Goal: Task Accomplishment & Management: Manage account settings

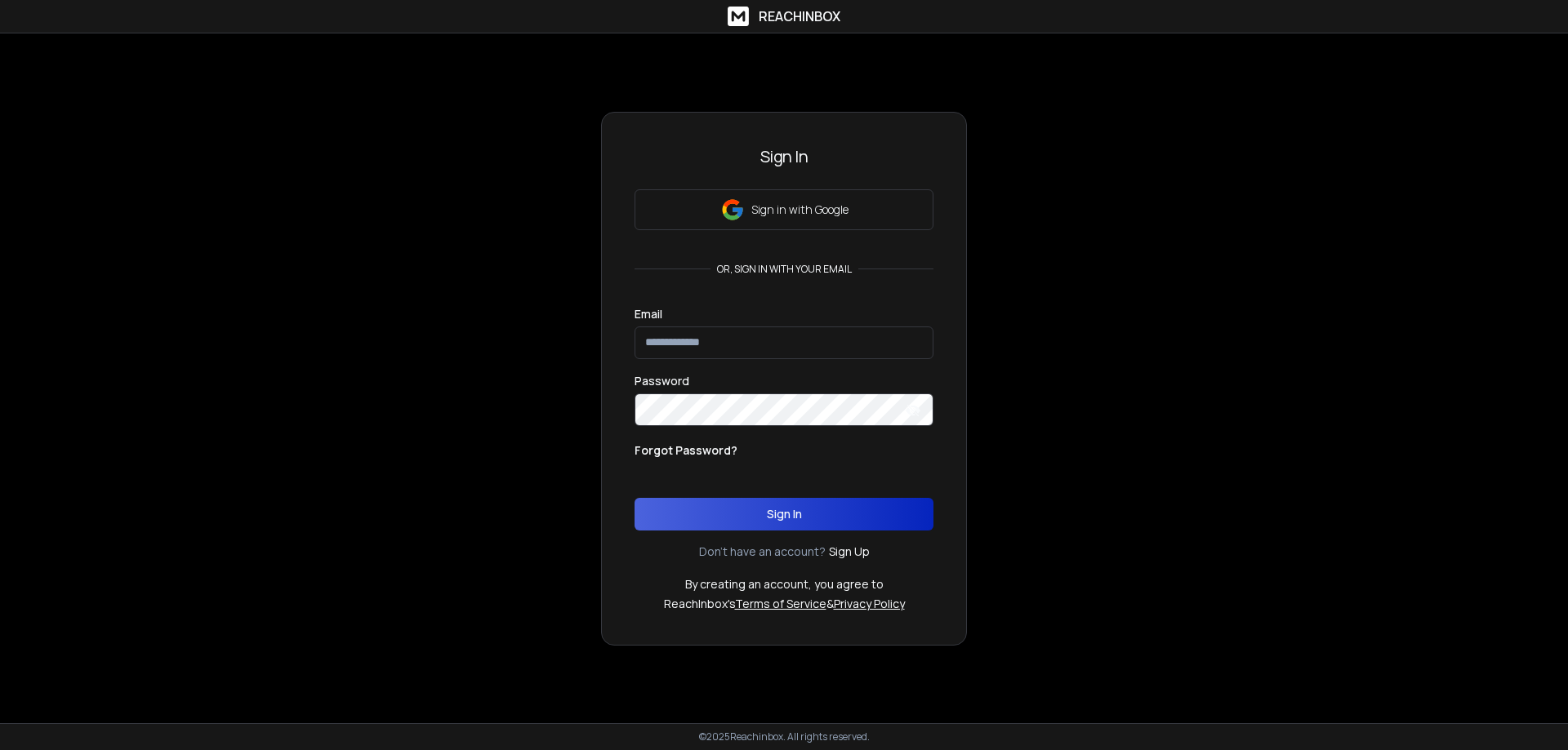
click at [735, 324] on div "Email" at bounding box center [784, 334] width 299 height 50
click at [716, 337] on input "email" at bounding box center [784, 342] width 299 height 33
type input "**********"
click at [762, 191] on button "Sign in with Google" at bounding box center [784, 209] width 299 height 40
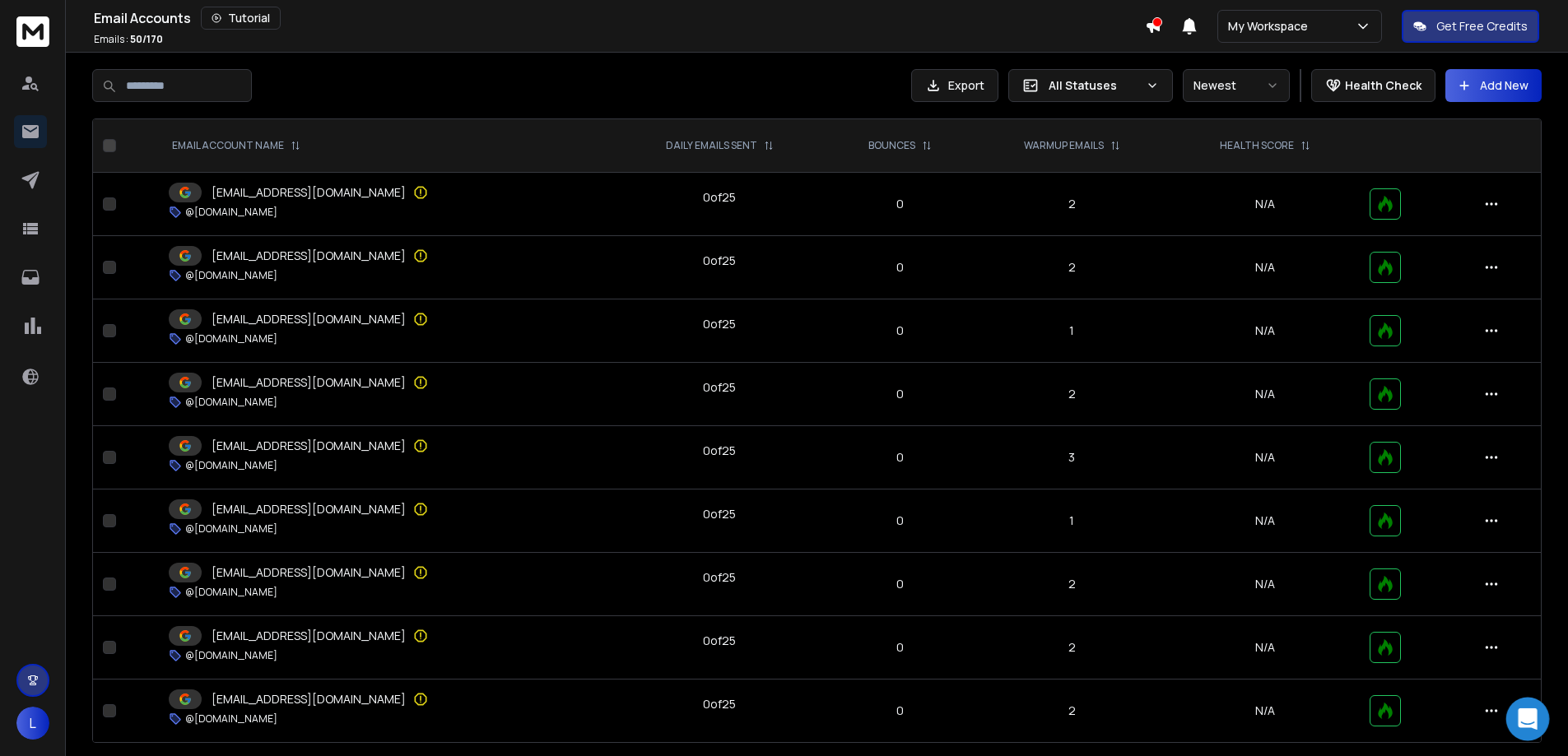
click at [1539, 727] on div "Open Intercom Messenger" at bounding box center [1528, 719] width 44 height 44
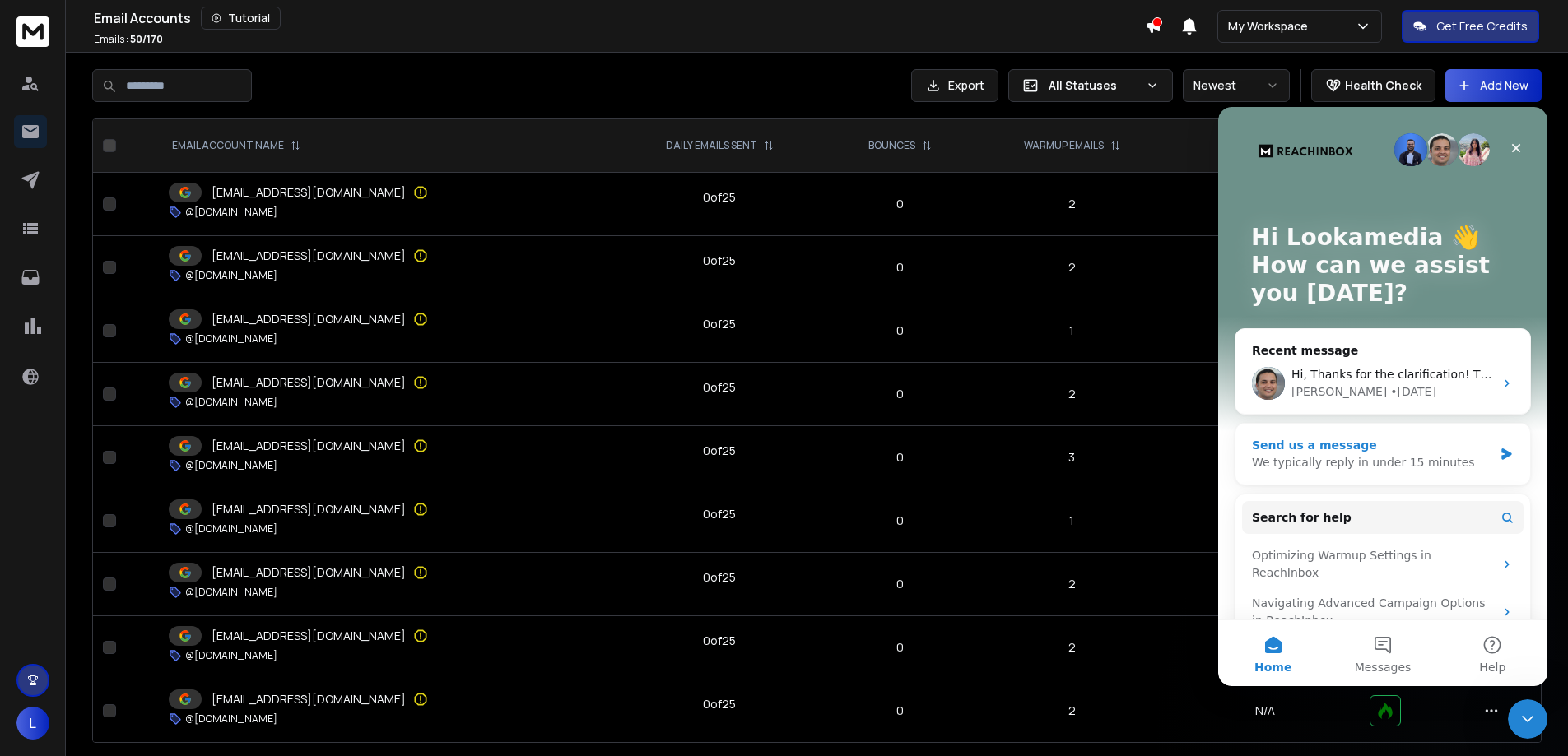
click at [1372, 448] on div "Send us a message" at bounding box center [1372, 445] width 241 height 17
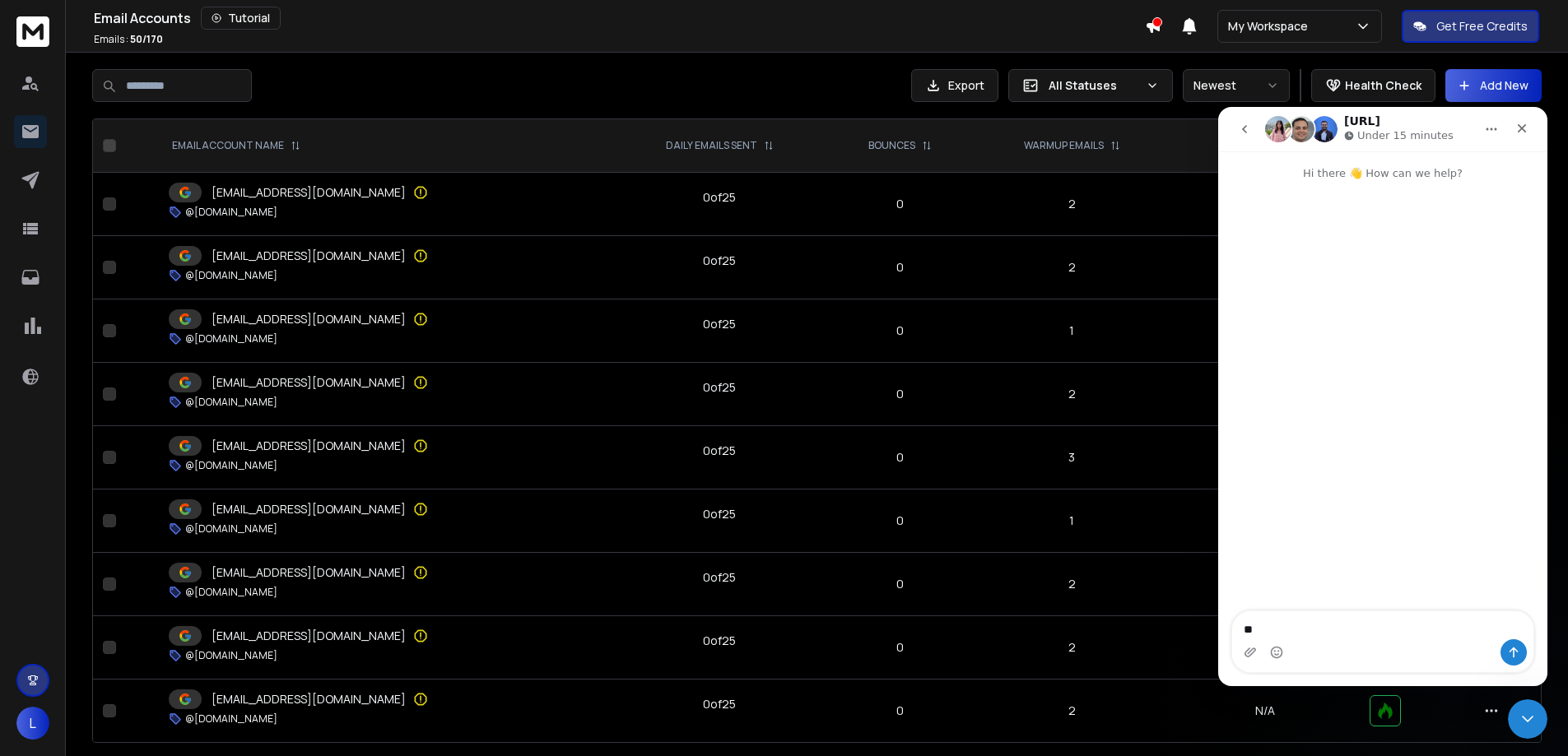
type textarea "*"
type textarea "**********"
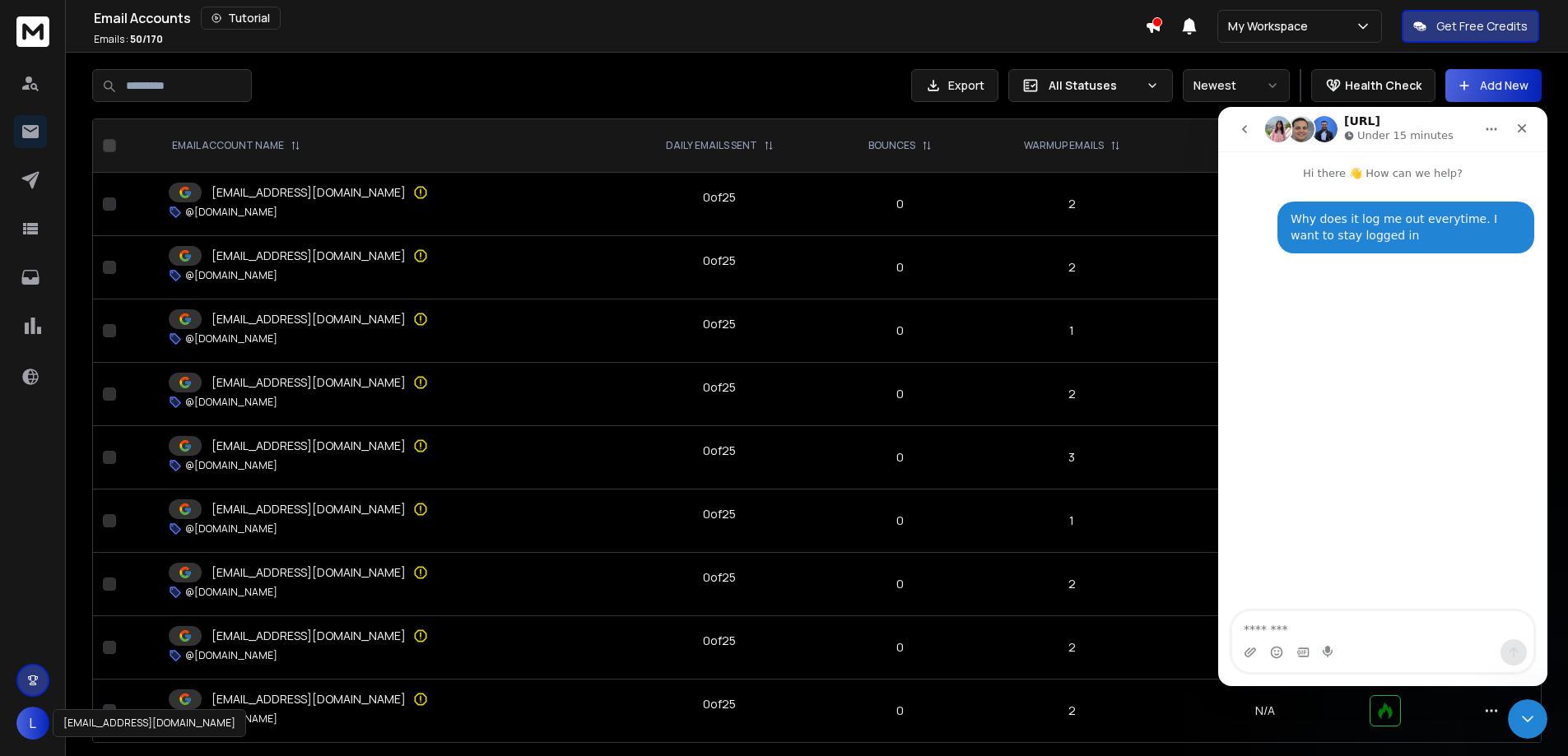
click at [26, 715] on span "L" at bounding box center [33, 723] width 33 height 33
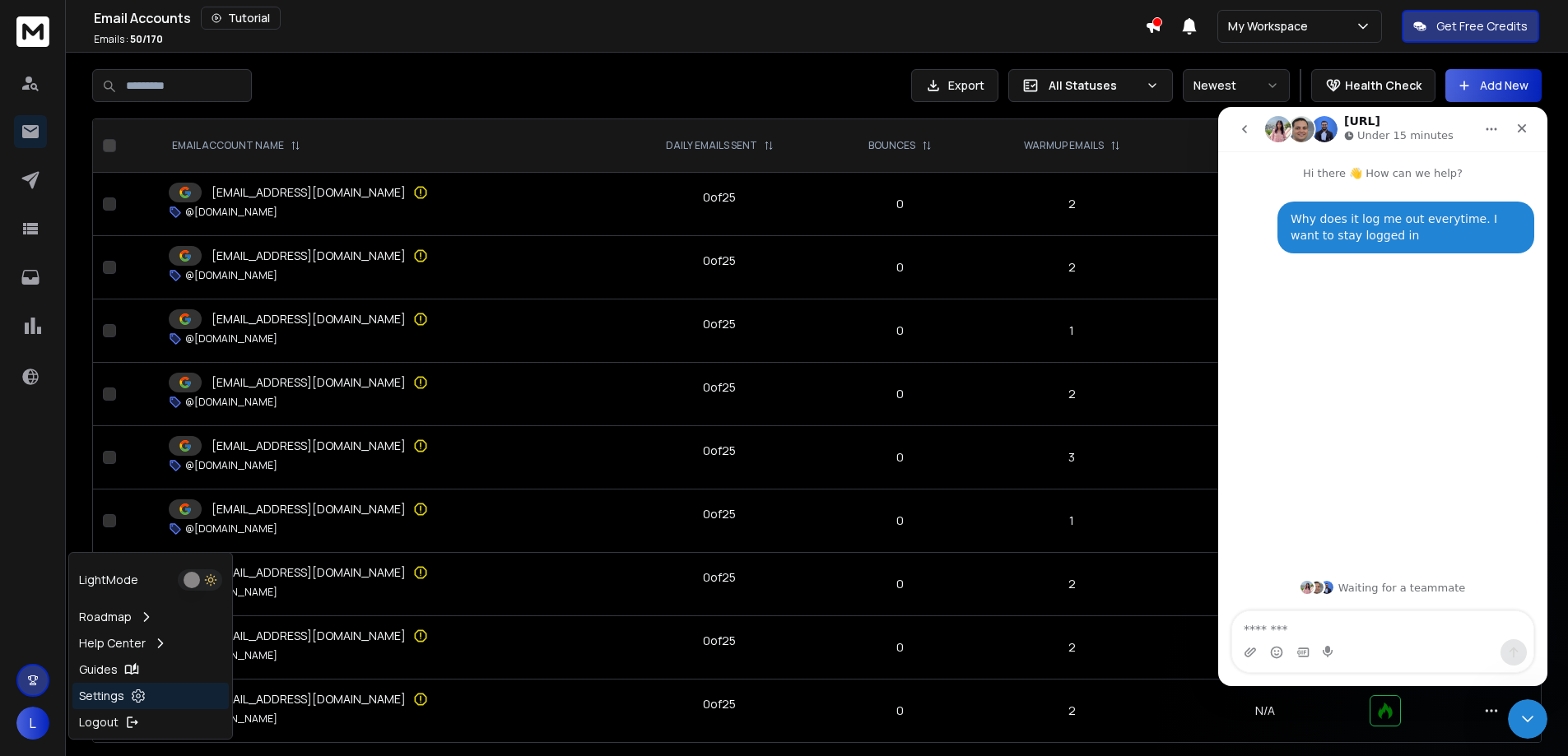
click at [141, 686] on div "Settings" at bounding box center [150, 696] width 156 height 26
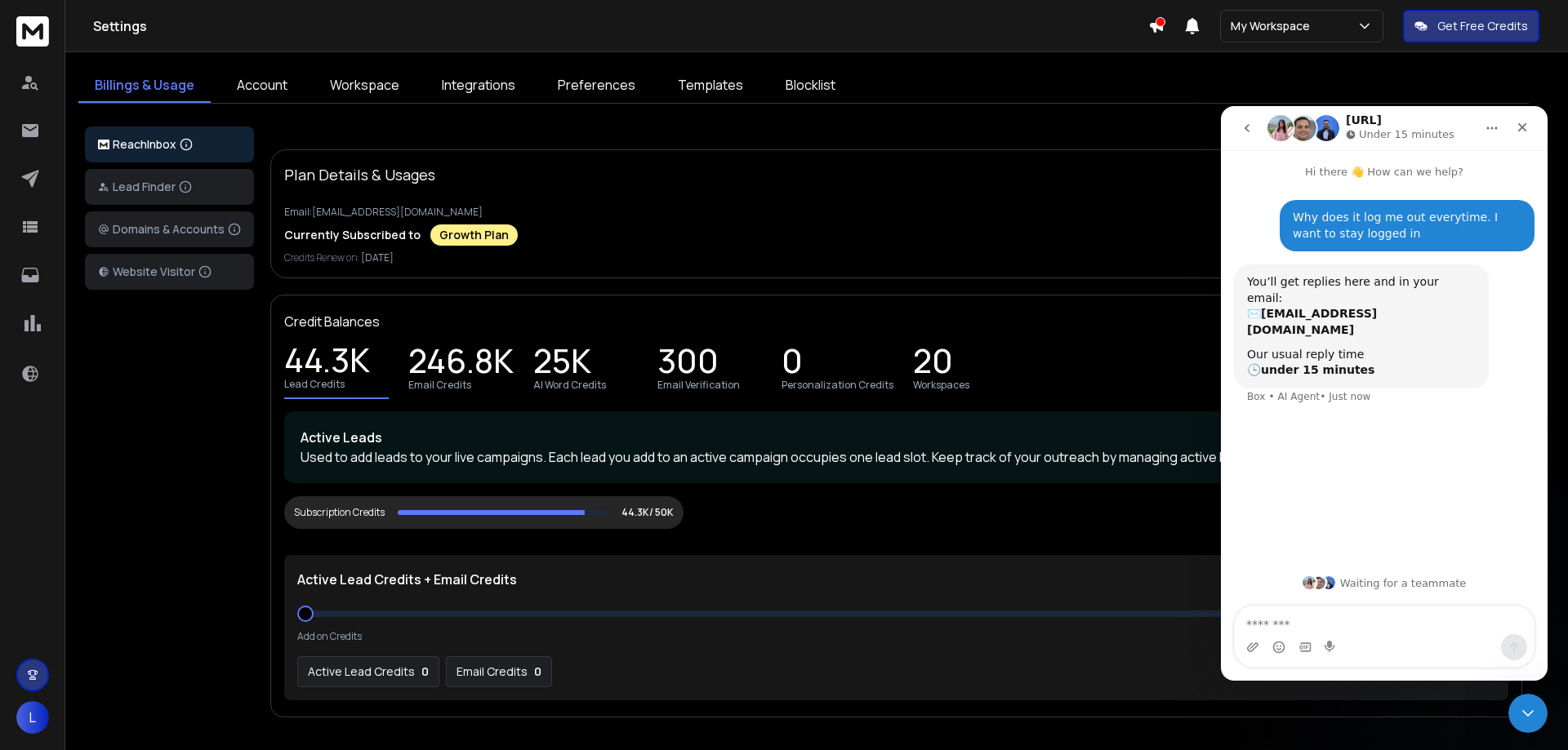
click at [804, 83] on link "Blocklist" at bounding box center [811, 85] width 83 height 35
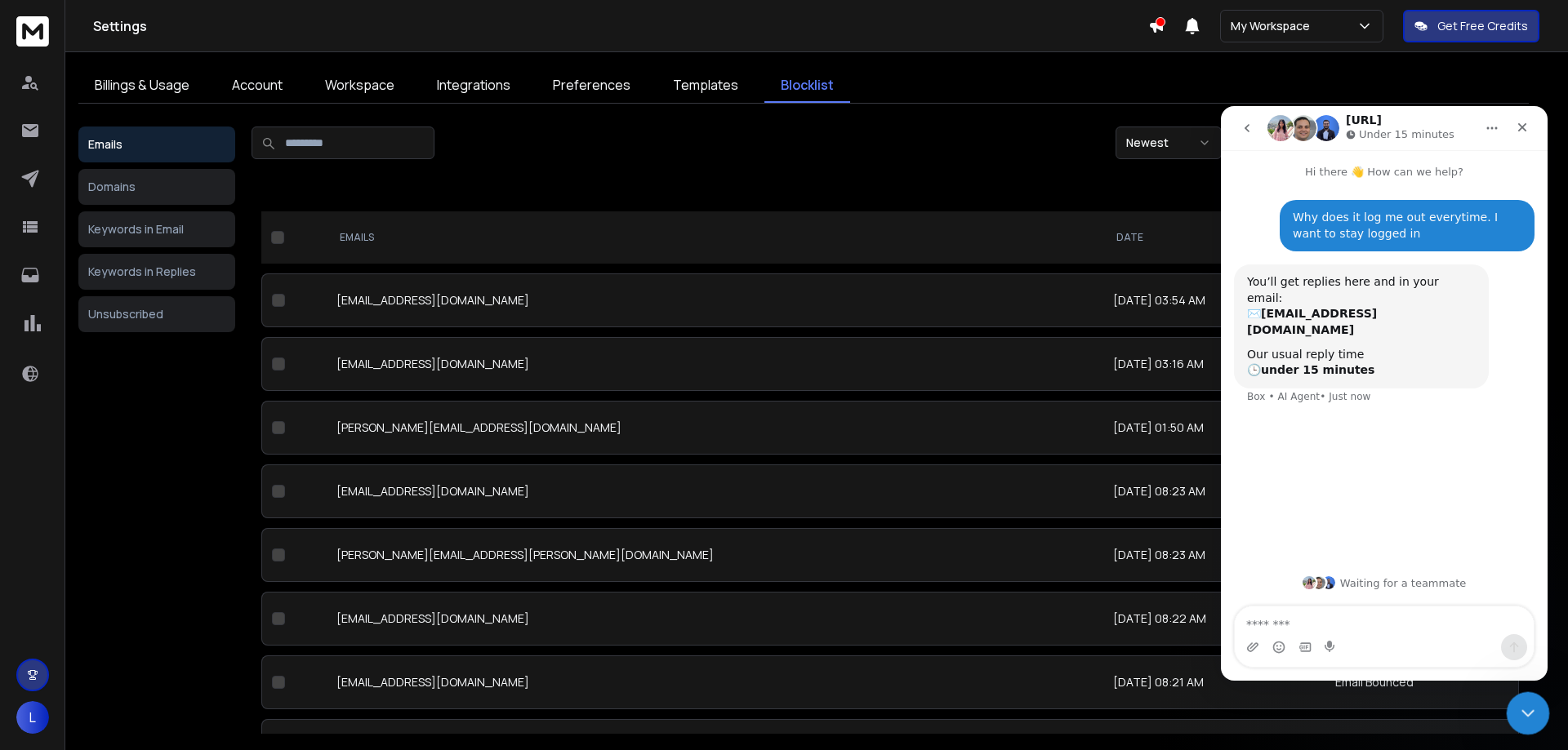
click at [1524, 709] on icon "Close Intercom Messenger" at bounding box center [1526, 712] width 20 height 20
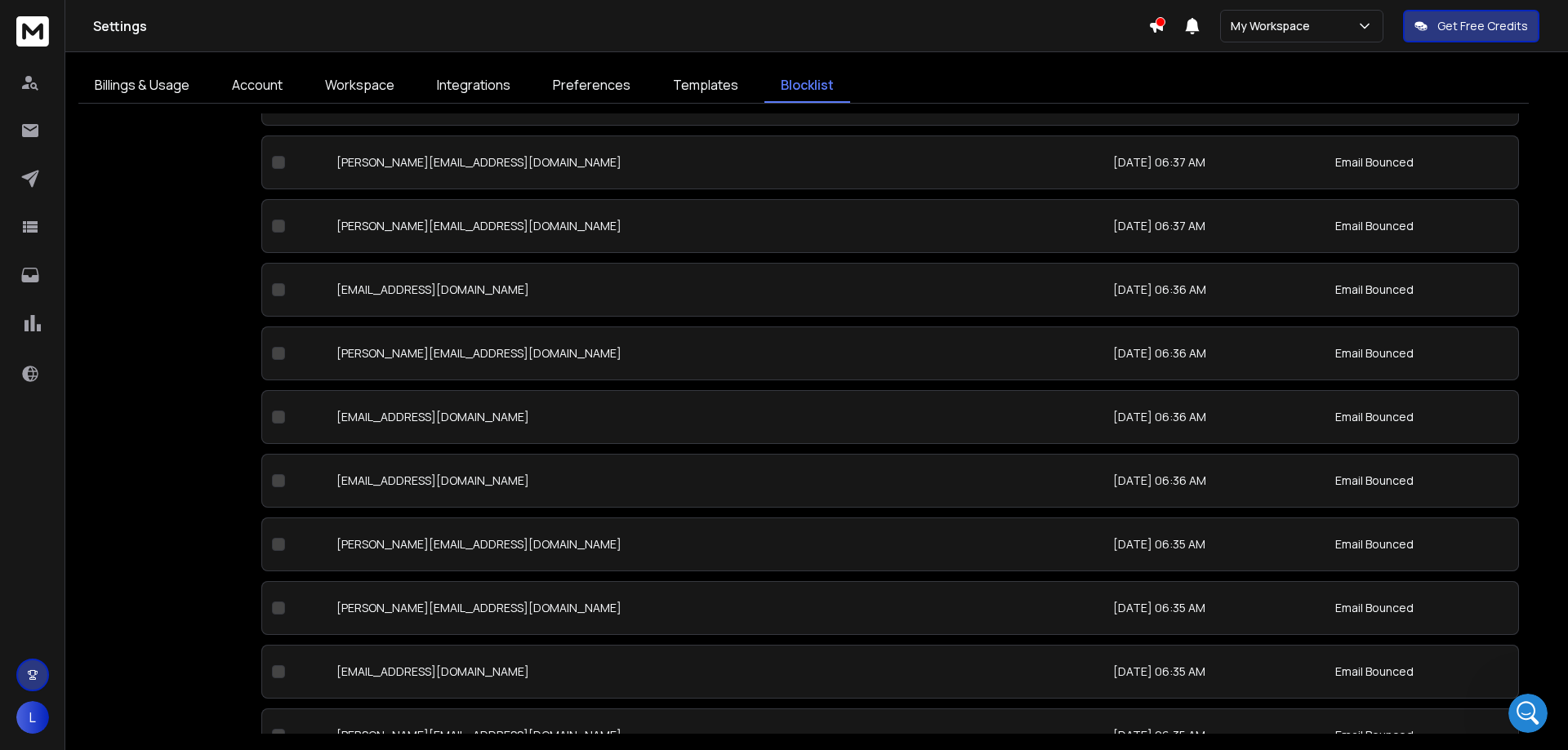
scroll to position [4063, 0]
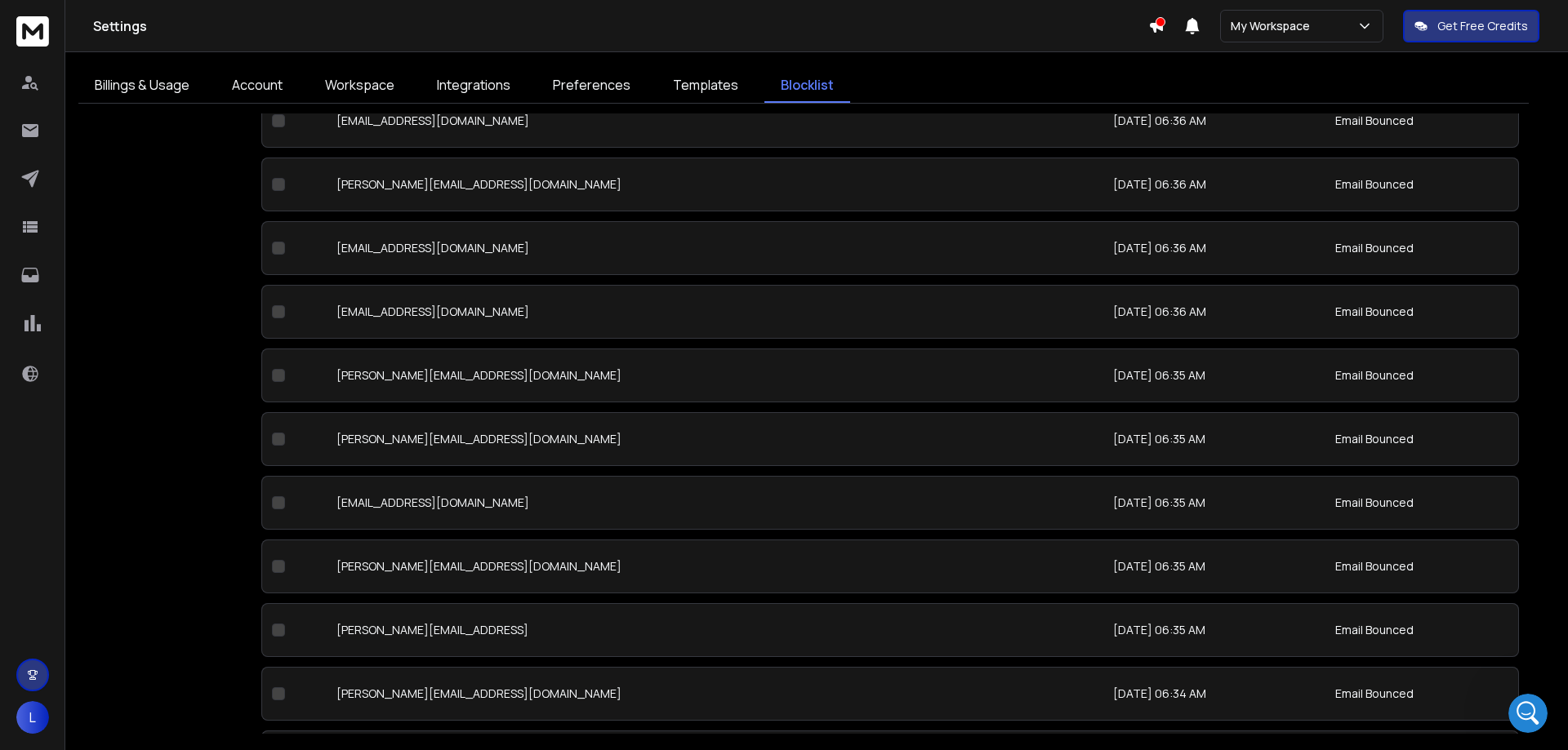
click at [265, 91] on link "Account" at bounding box center [257, 85] width 83 height 35
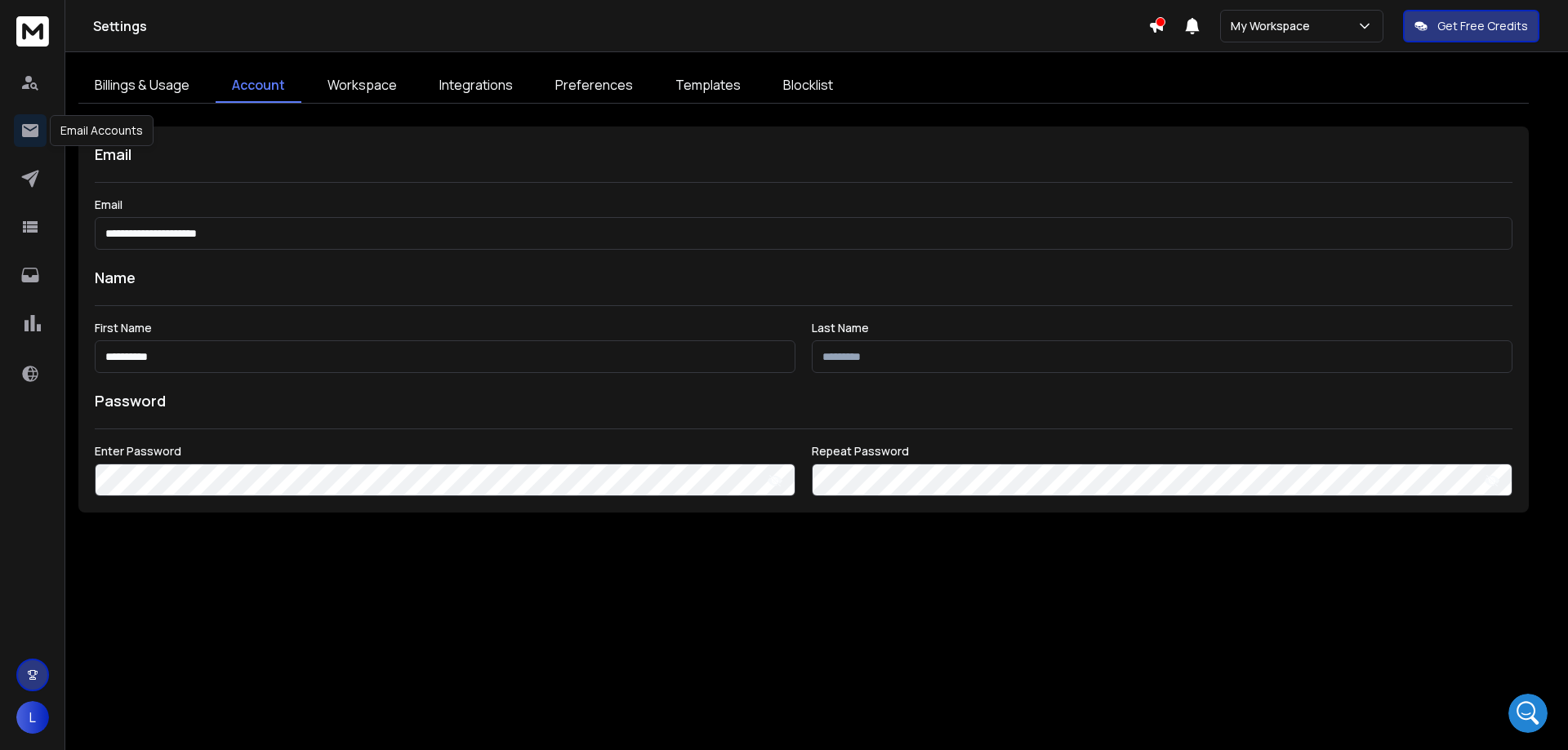
click at [26, 130] on icon at bounding box center [30, 130] width 17 height 13
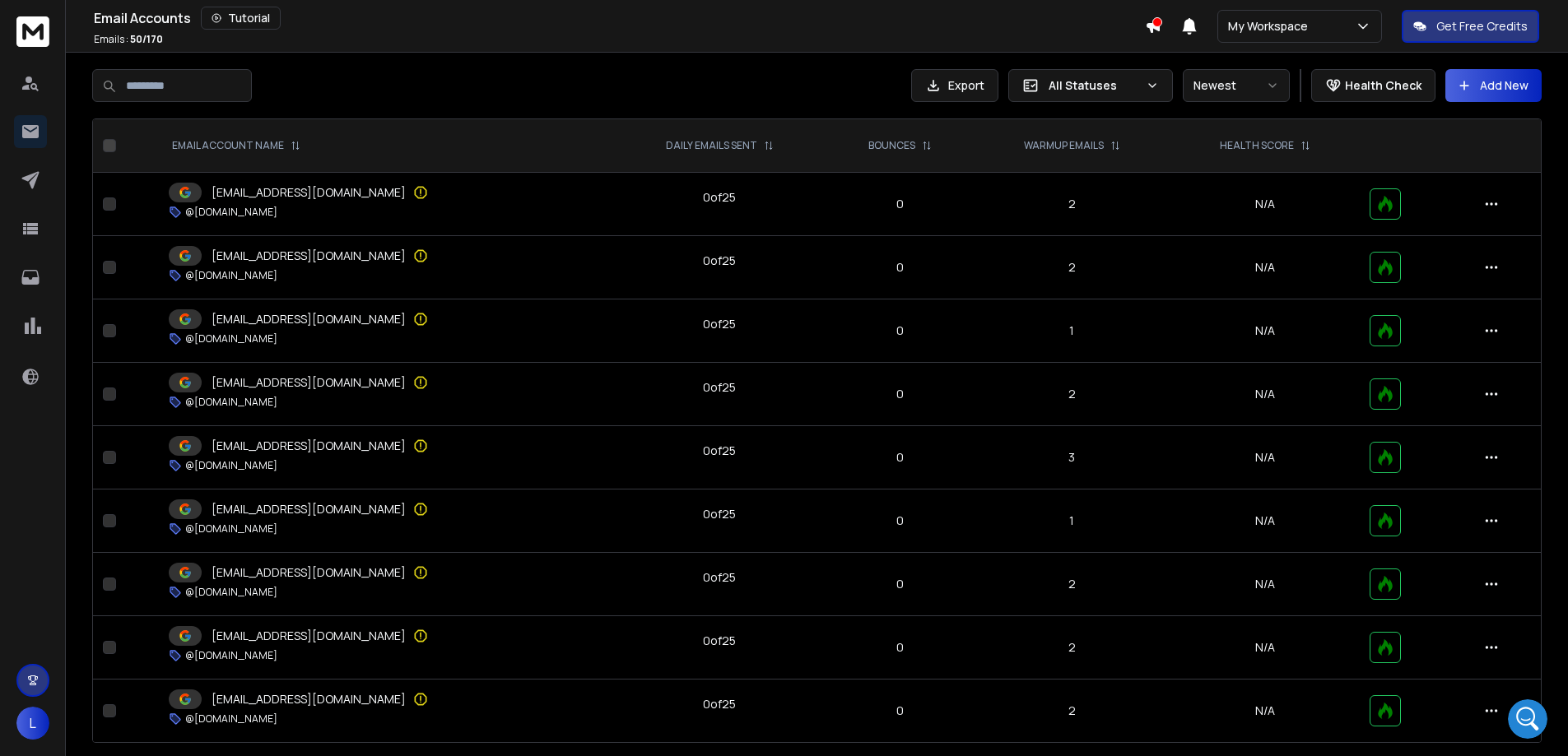
click at [1126, 84] on p "All Statuses" at bounding box center [1093, 86] width 91 height 17
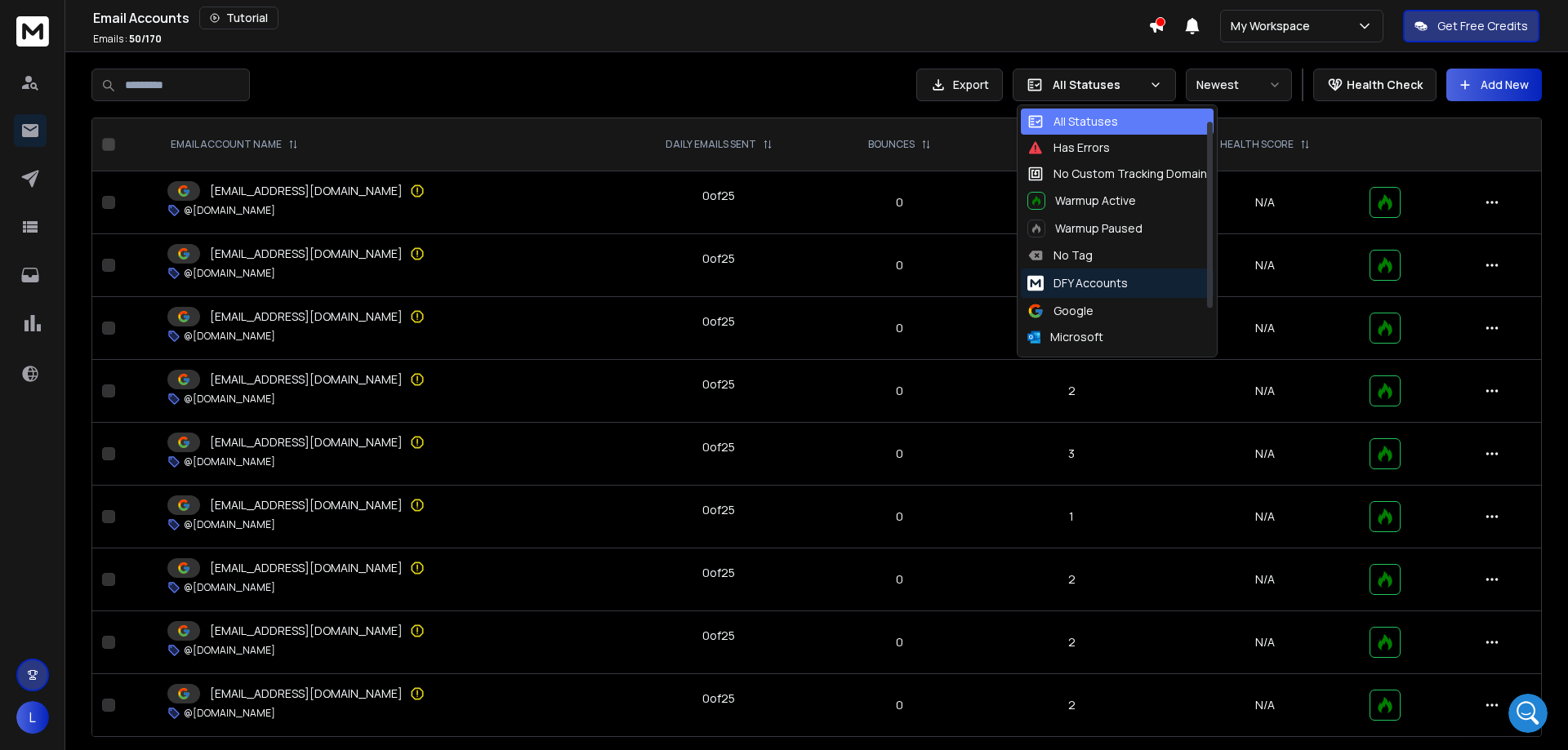
scroll to position [75, 0]
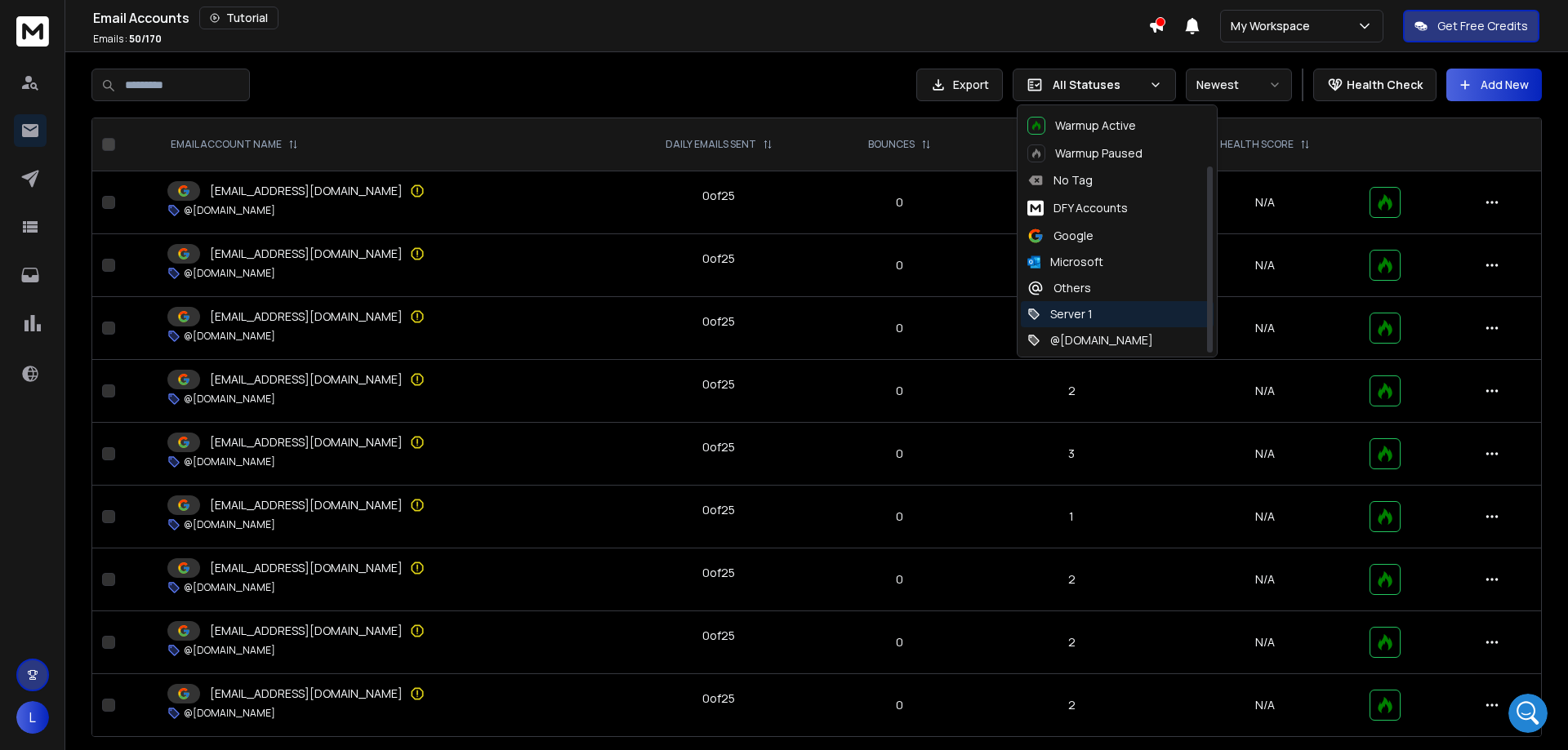
click at [1076, 302] on div "Server 1" at bounding box center [1117, 314] width 193 height 26
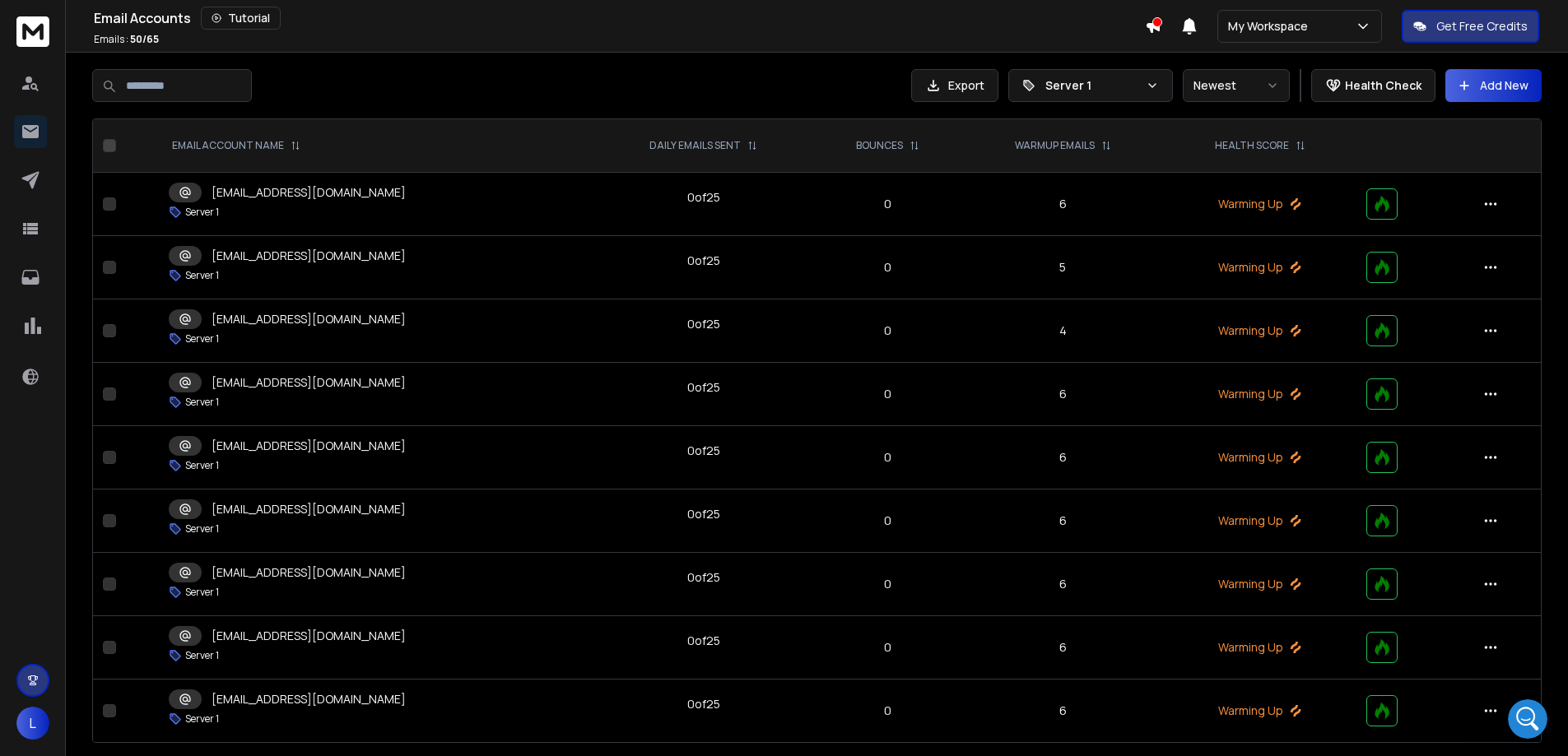
click at [537, 275] on div "Server 1" at bounding box center [376, 275] width 414 height 13
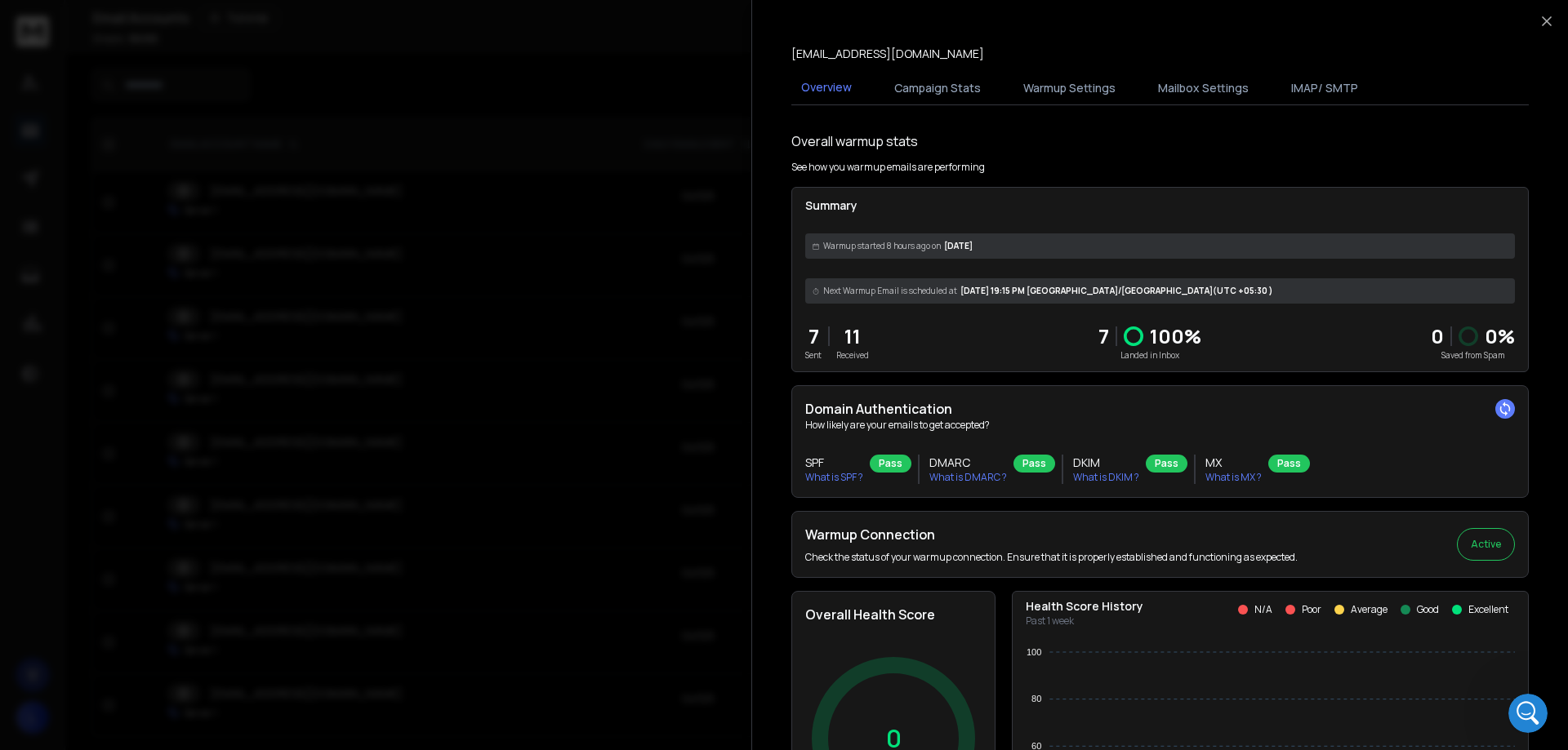
click at [1386, 166] on div "Overall warmup stats See how you warmup emails are performing" at bounding box center [1159, 152] width 738 height 42
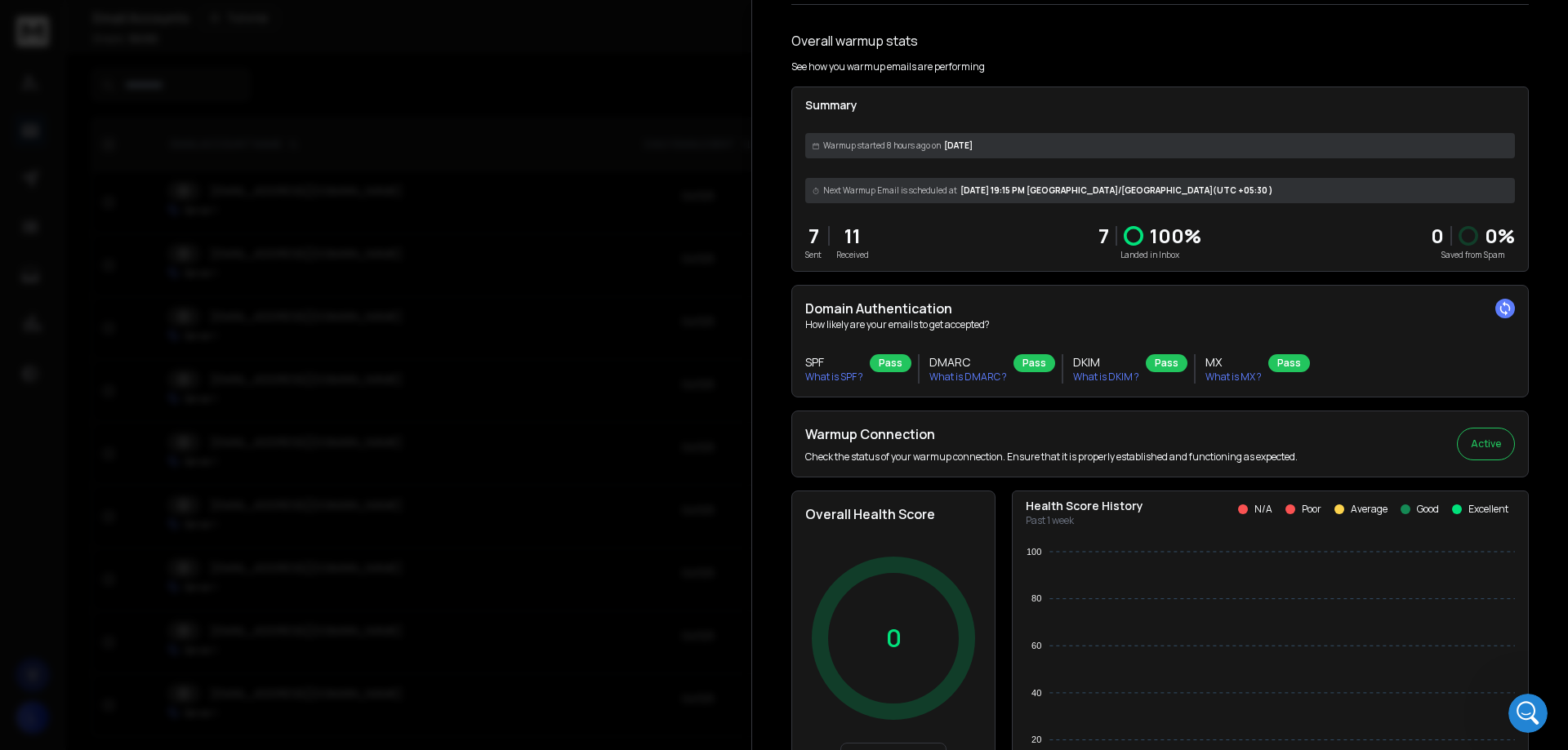
scroll to position [19, 0]
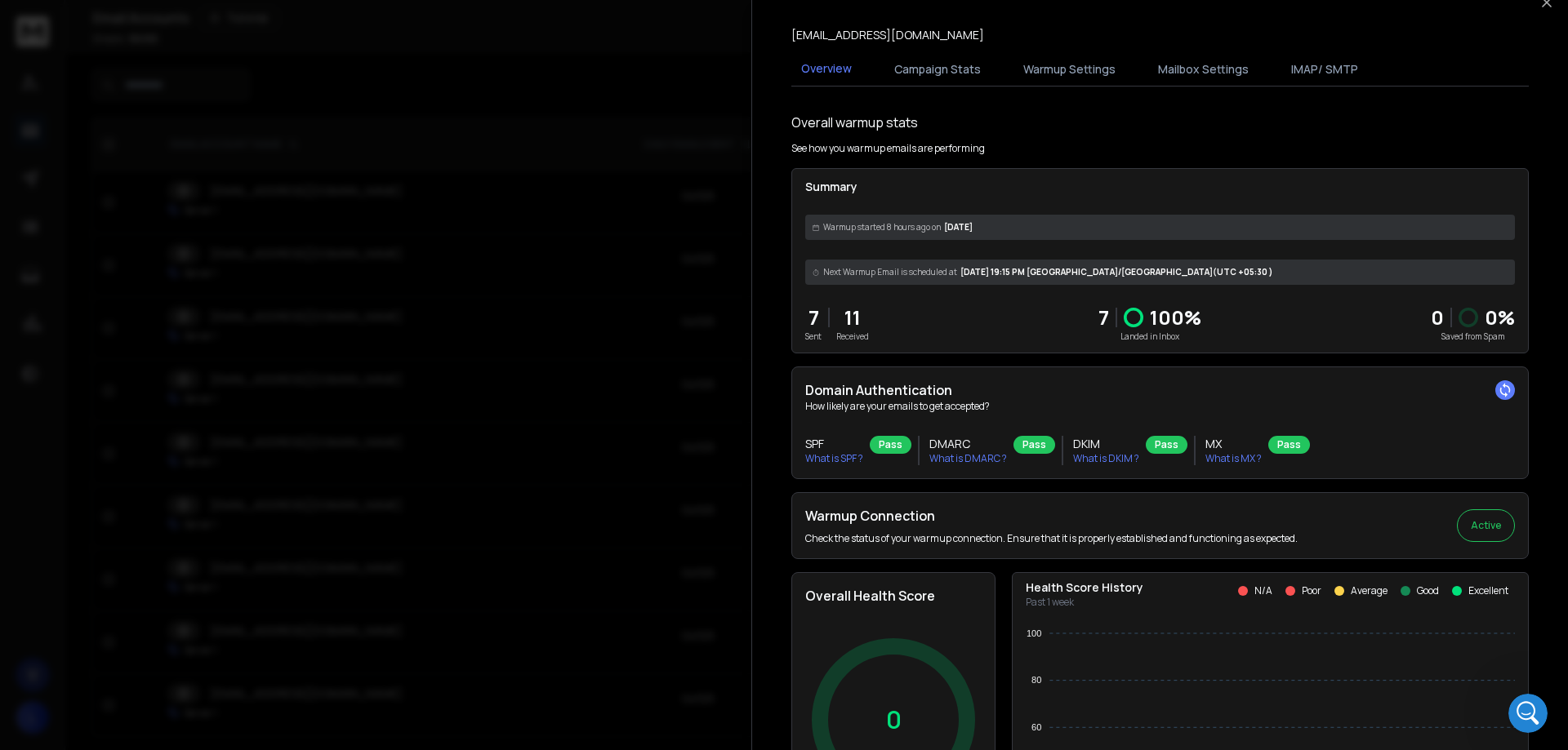
click at [944, 406] on p "How likely are your emails to get accepted?" at bounding box center [1160, 406] width 710 height 13
click at [933, 390] on h2 "Domain Authentication" at bounding box center [1160, 390] width 710 height 20
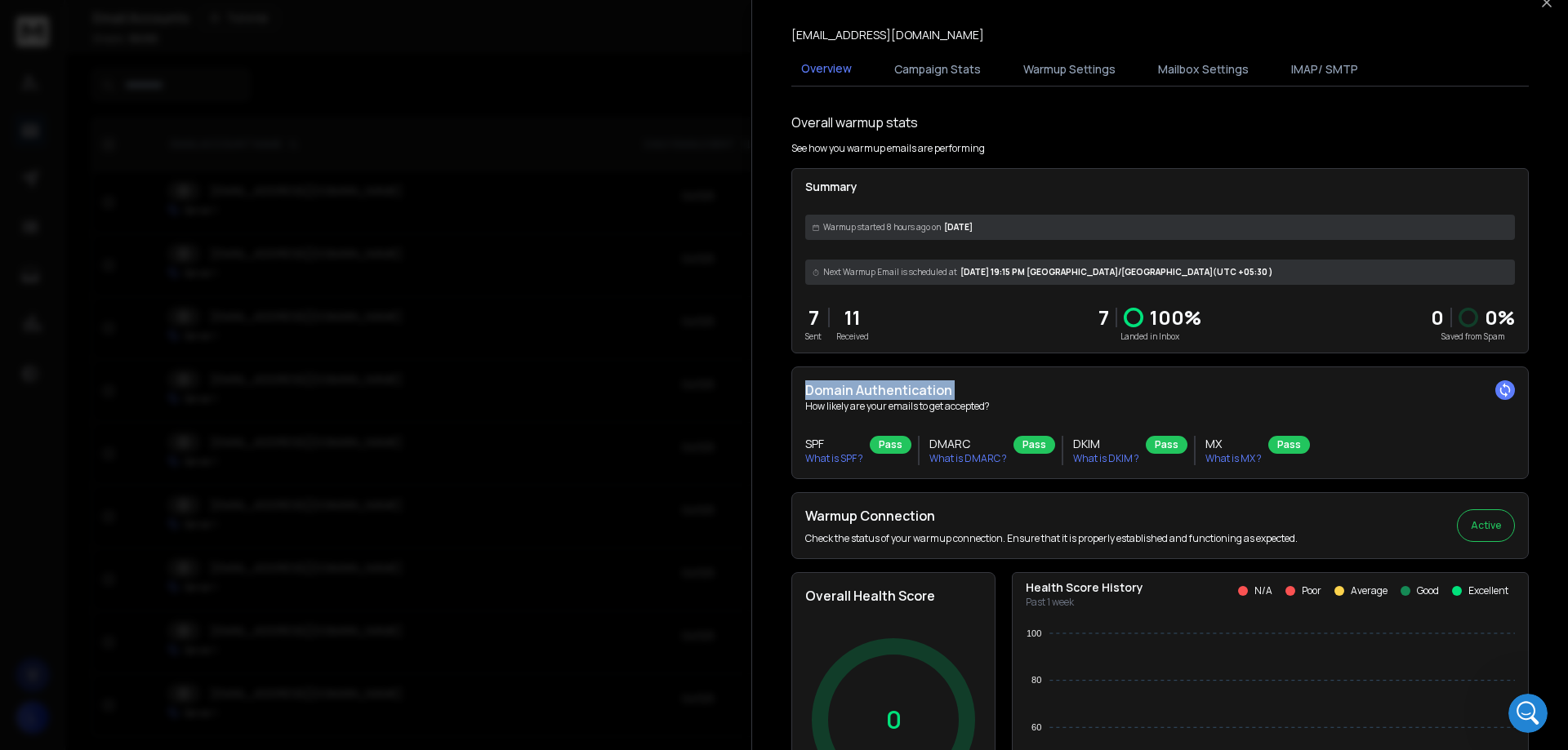
click at [933, 390] on h2 "Domain Authentication" at bounding box center [1160, 390] width 710 height 20
click at [963, 397] on h2 "Domain Authentication" at bounding box center [1160, 390] width 710 height 20
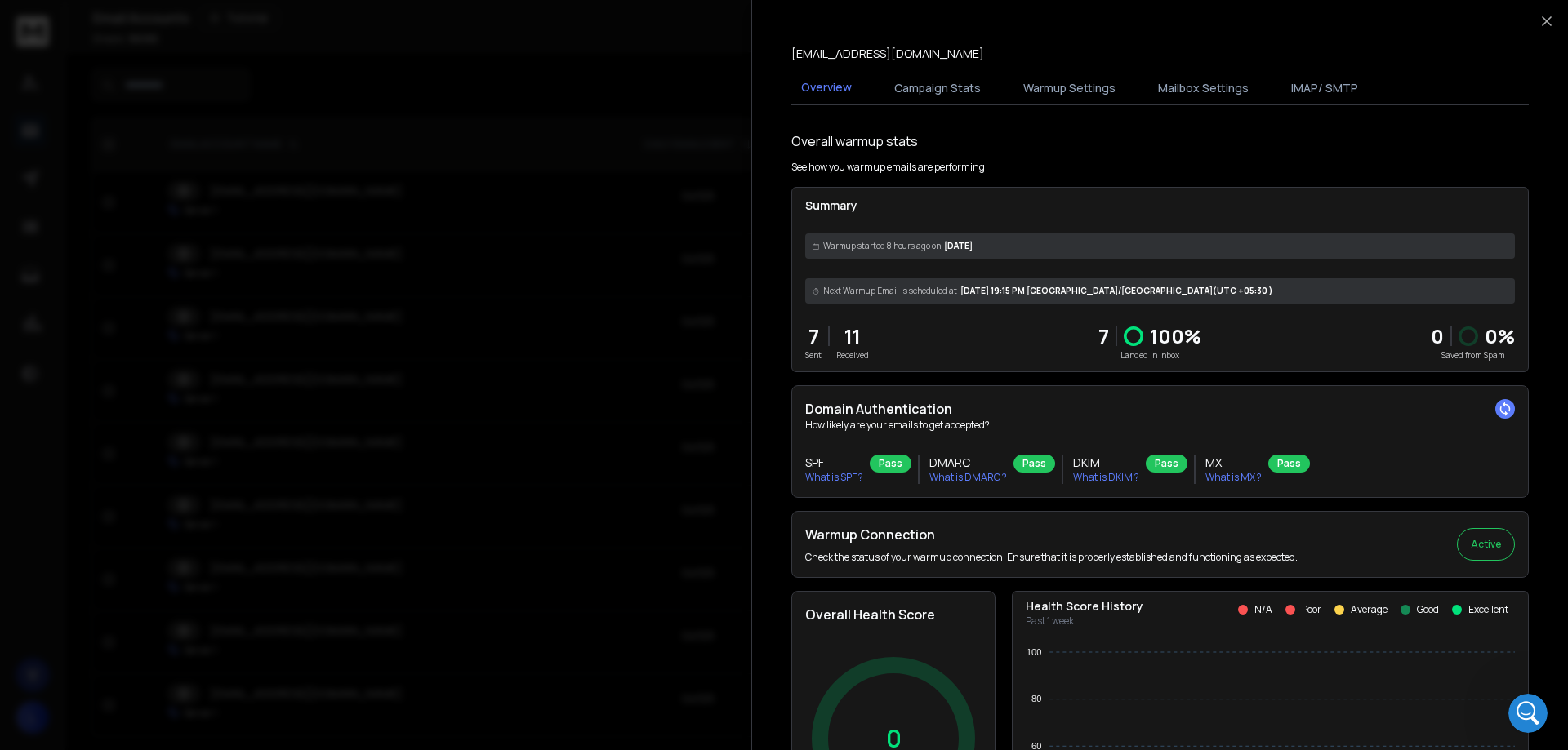
click at [980, 85] on button "Campaign Stats" at bounding box center [938, 88] width 107 height 36
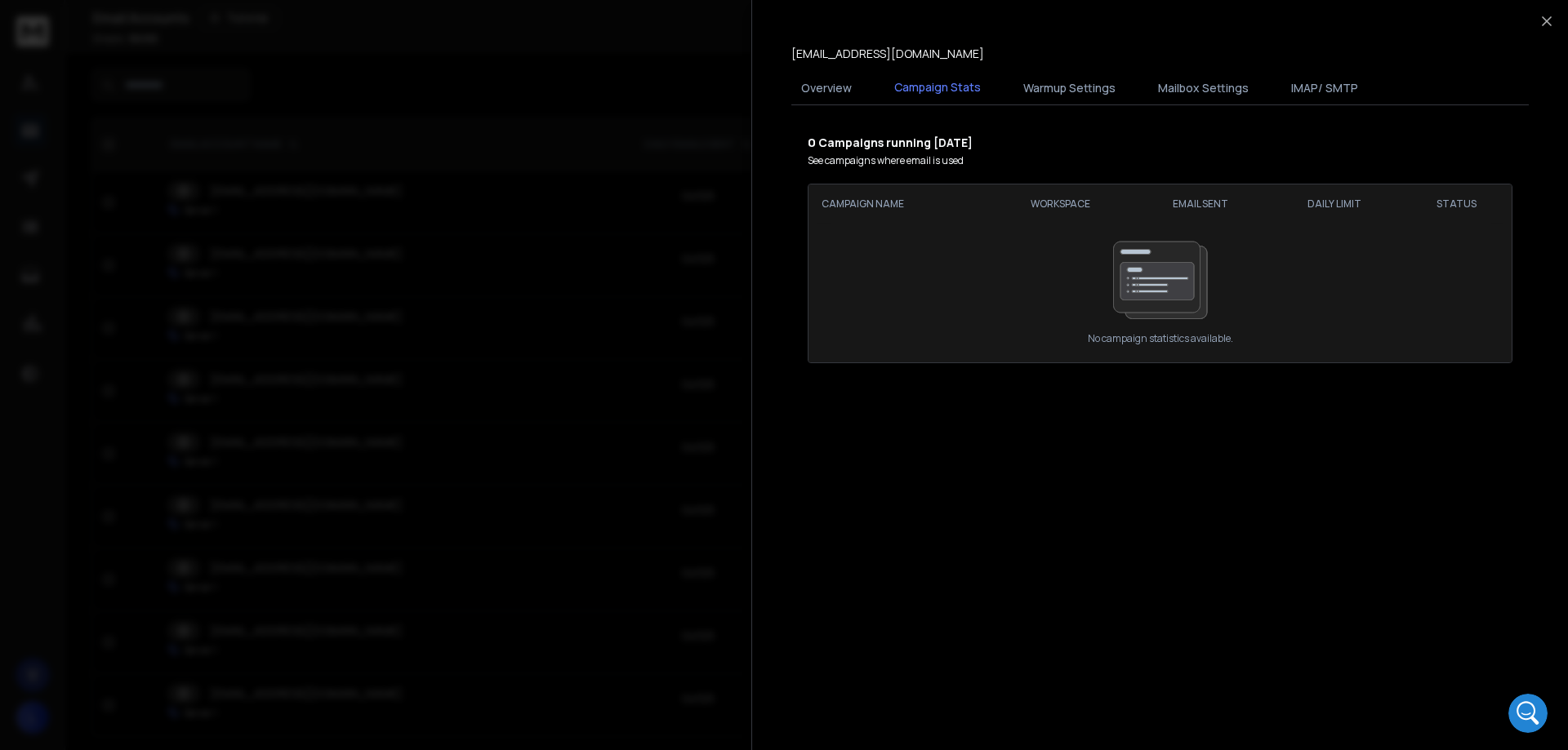
click at [1098, 78] on button "Warmup Settings" at bounding box center [1068, 88] width 112 height 36
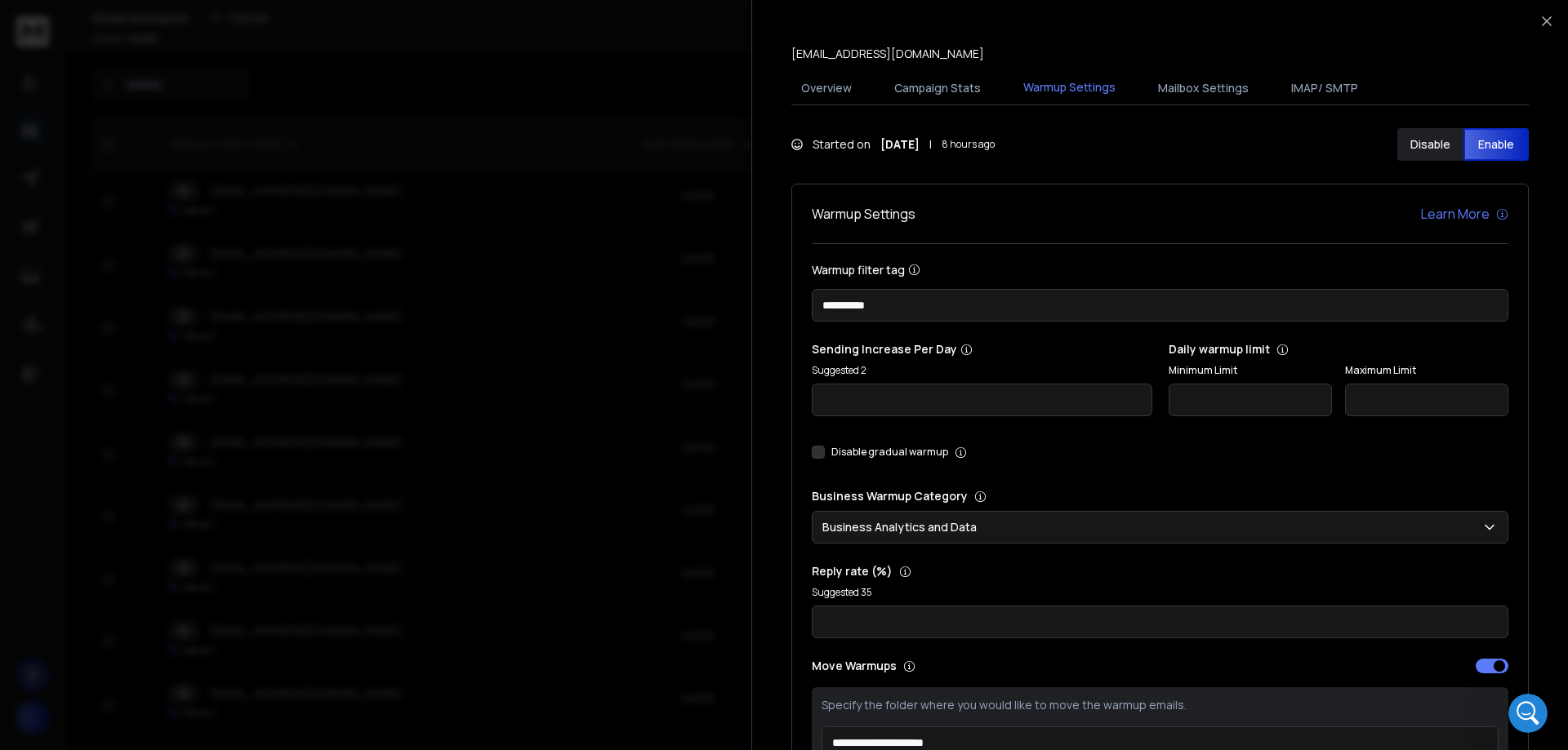
click at [1188, 89] on button "Mailbox Settings" at bounding box center [1204, 88] width 111 height 36
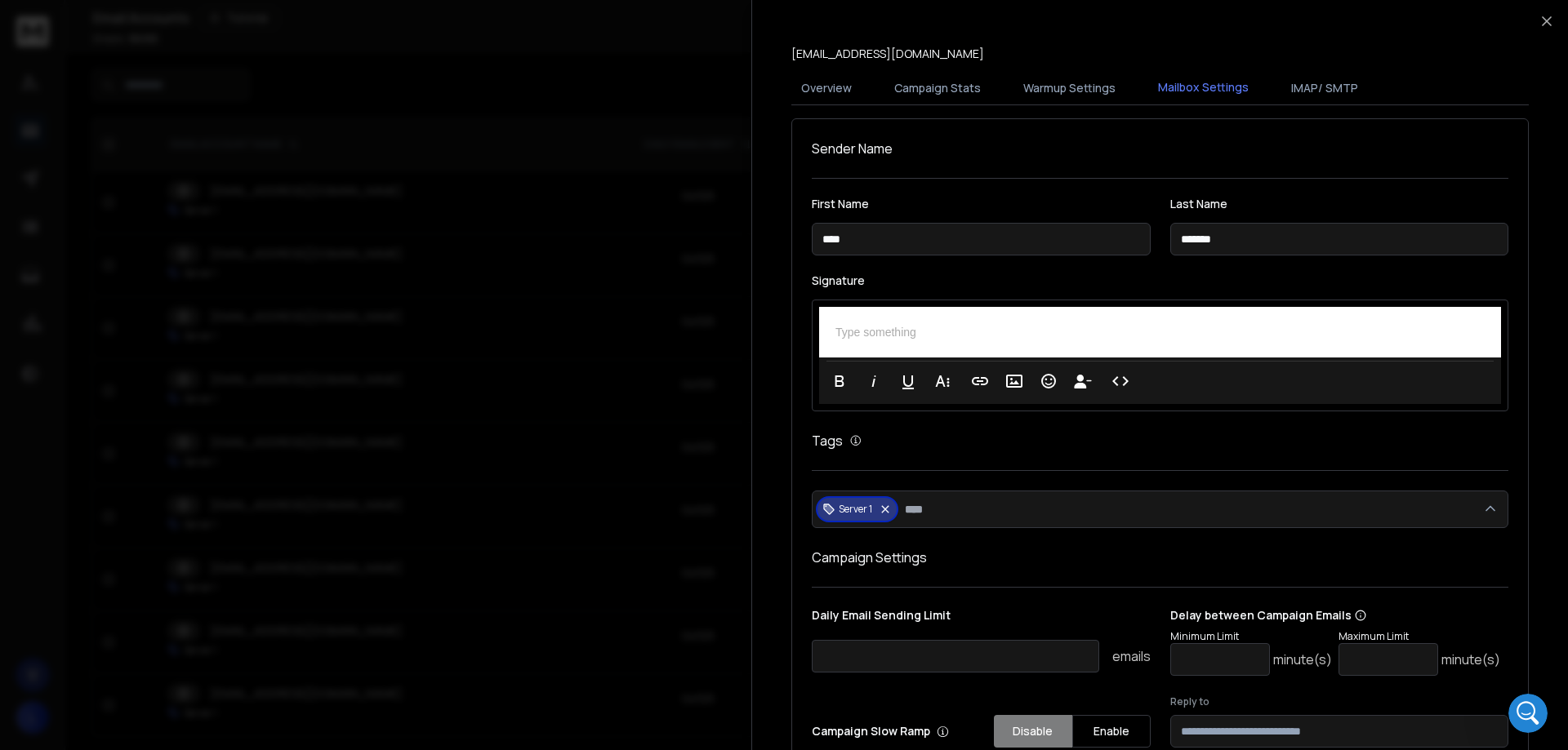
click at [1311, 82] on button "IMAP/ SMTP" at bounding box center [1325, 88] width 87 height 36
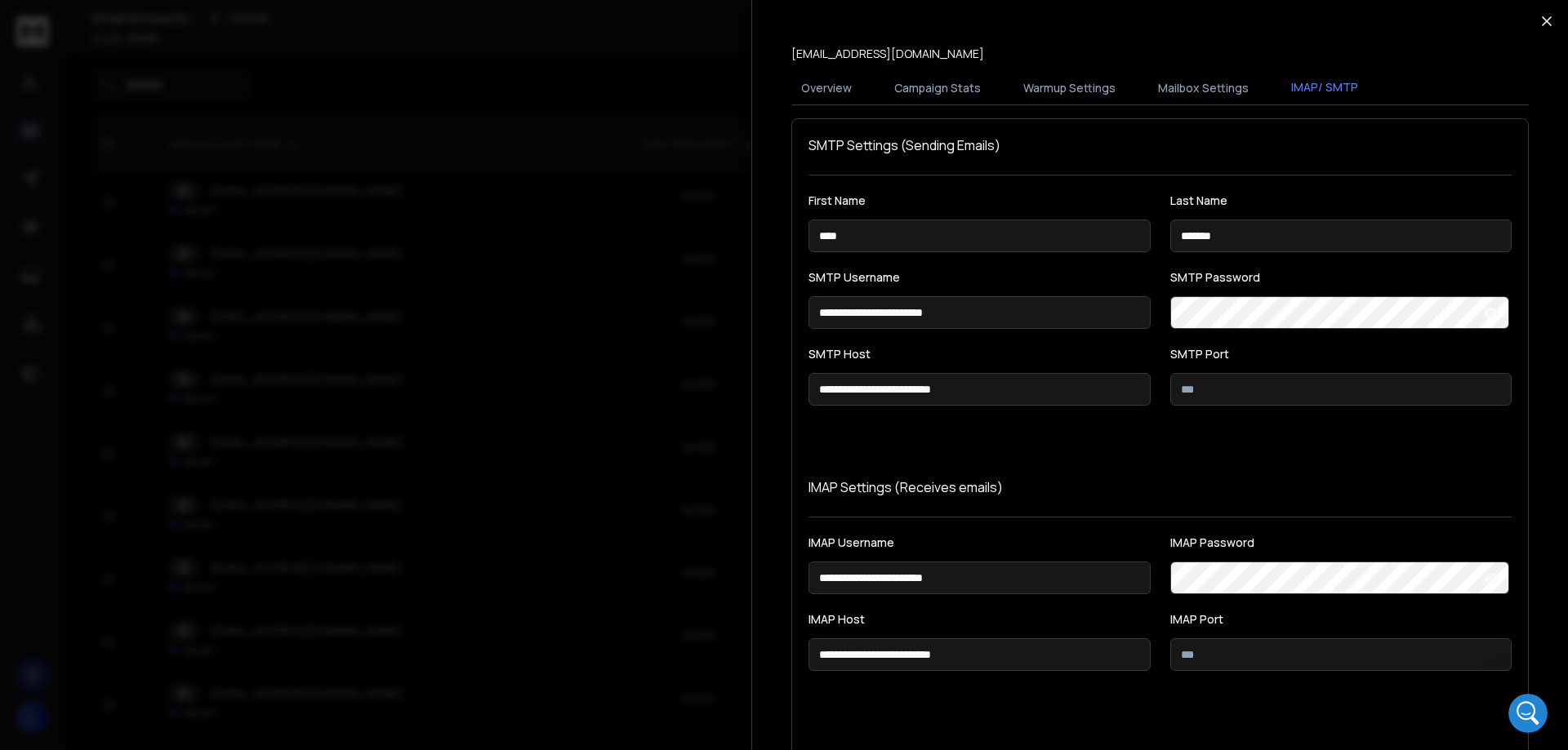
click at [1548, 21] on icon "button" at bounding box center [1546, 21] width 17 height 17
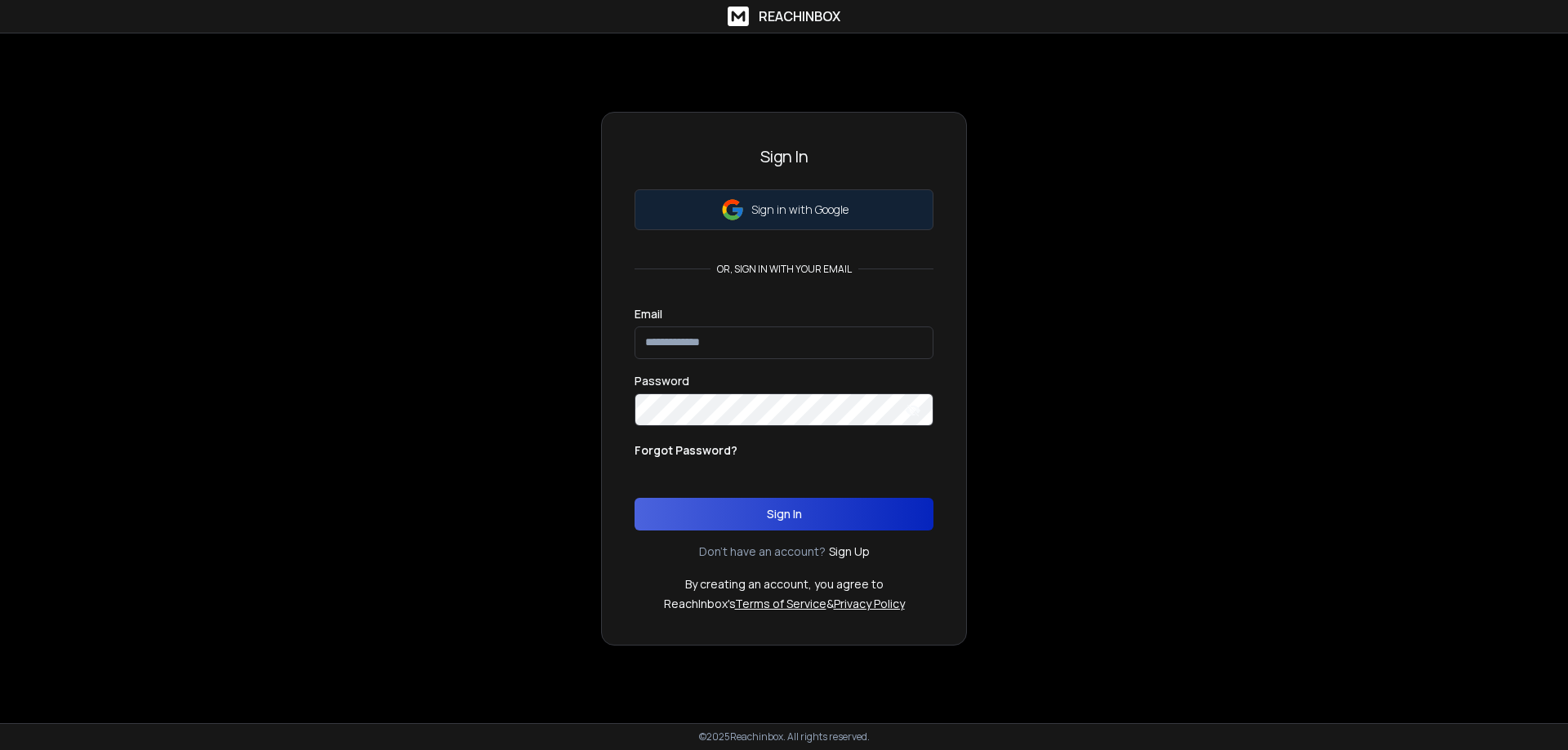
click at [729, 210] on icon at bounding box center [733, 209] width 25 height 25
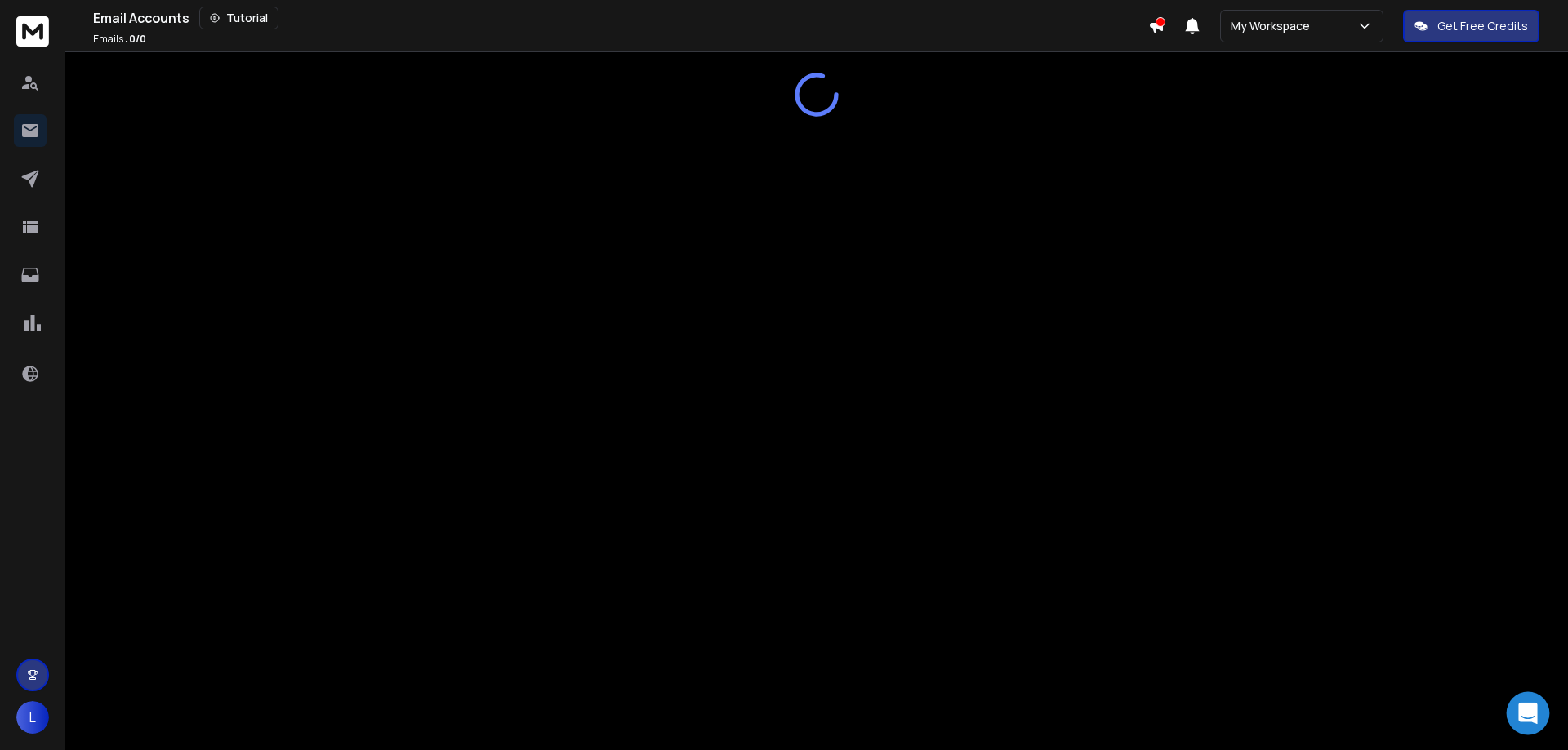
click at [1527, 712] on div "Open Intercom Messenger" at bounding box center [1529, 713] width 43 height 43
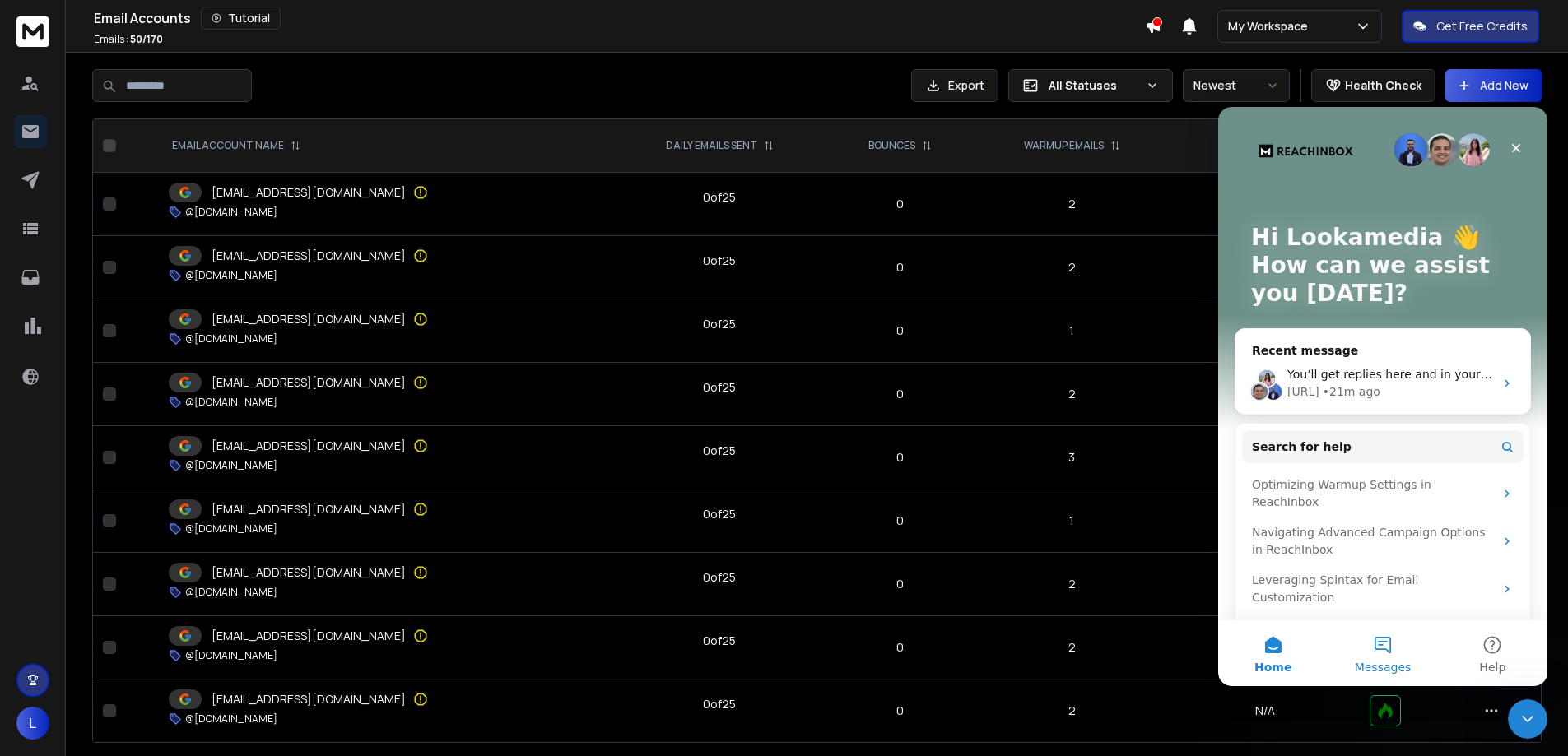
click at [1379, 639] on button "Messages" at bounding box center [1382, 654] width 109 height 66
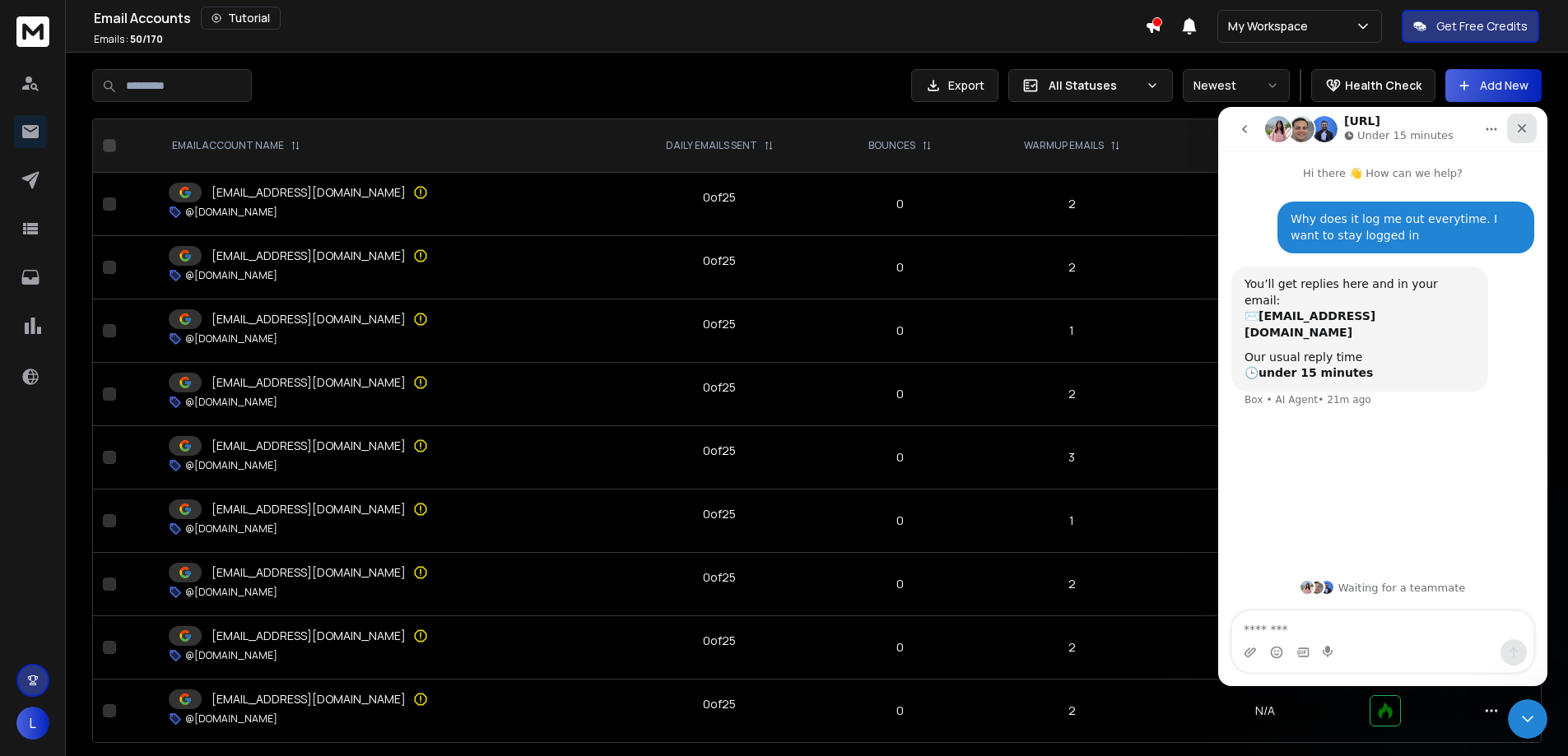
click at [1515, 129] on icon "Close" at bounding box center [1521, 127] width 13 height 13
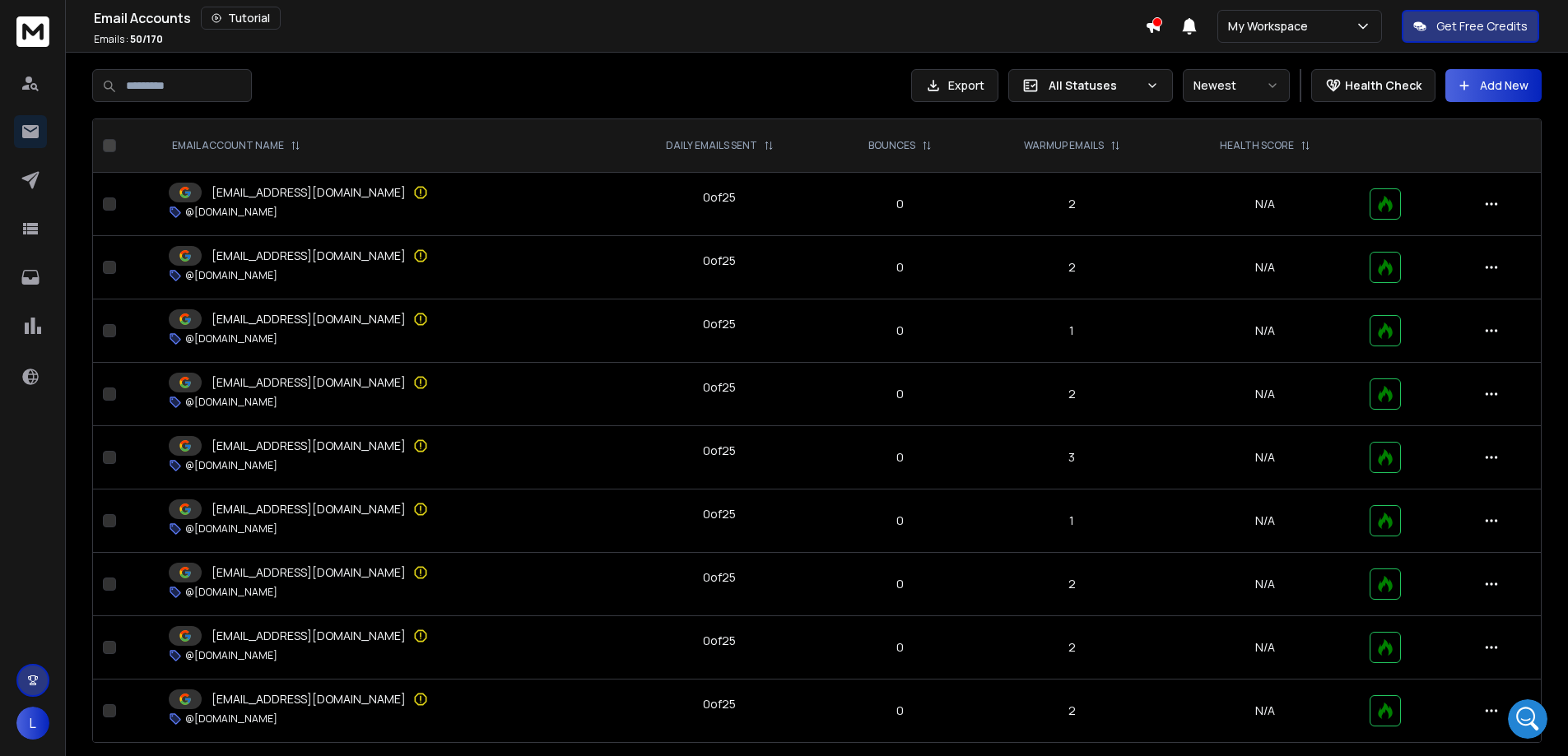
click at [1063, 84] on p "All Statuses" at bounding box center [1093, 86] width 91 height 17
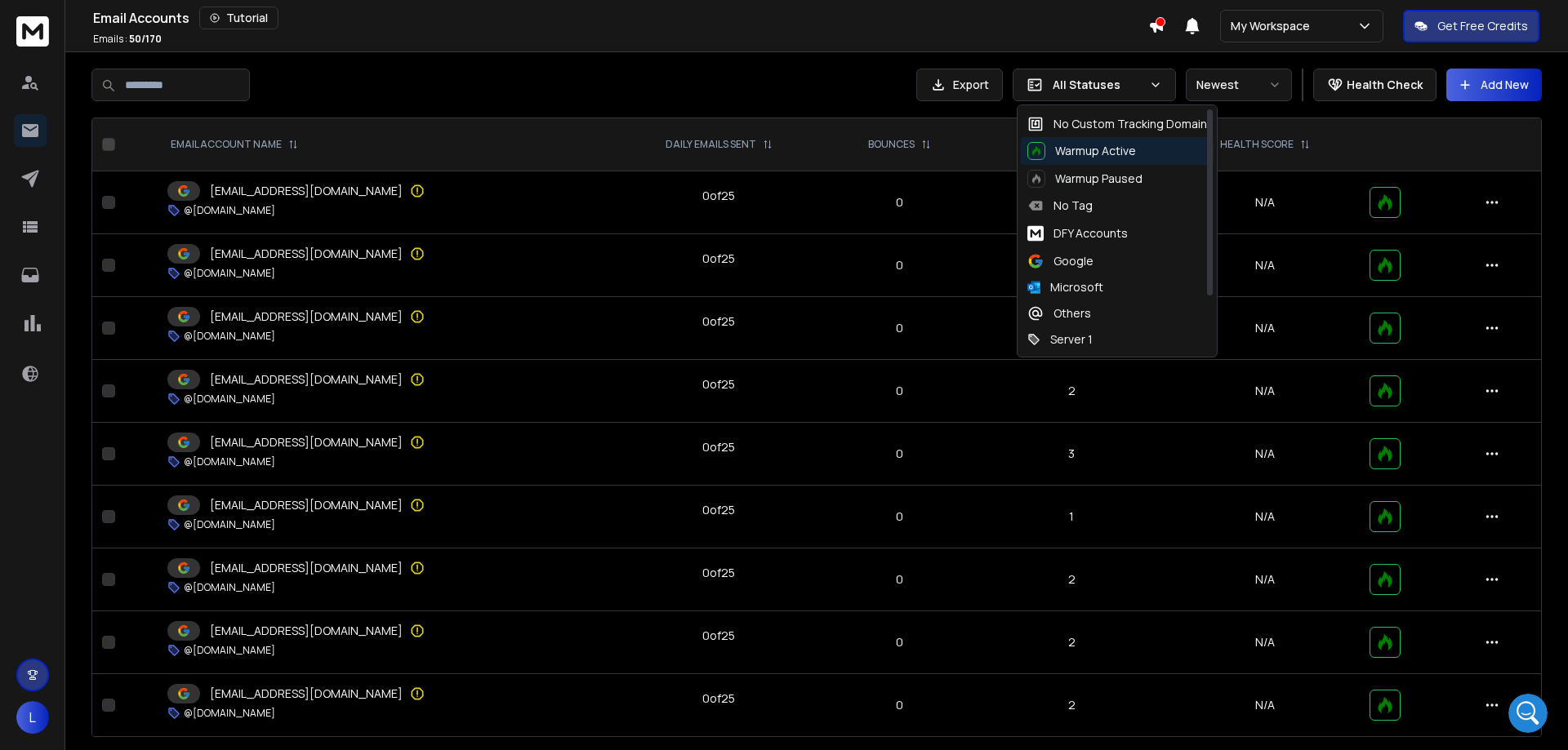
scroll to position [75, 0]
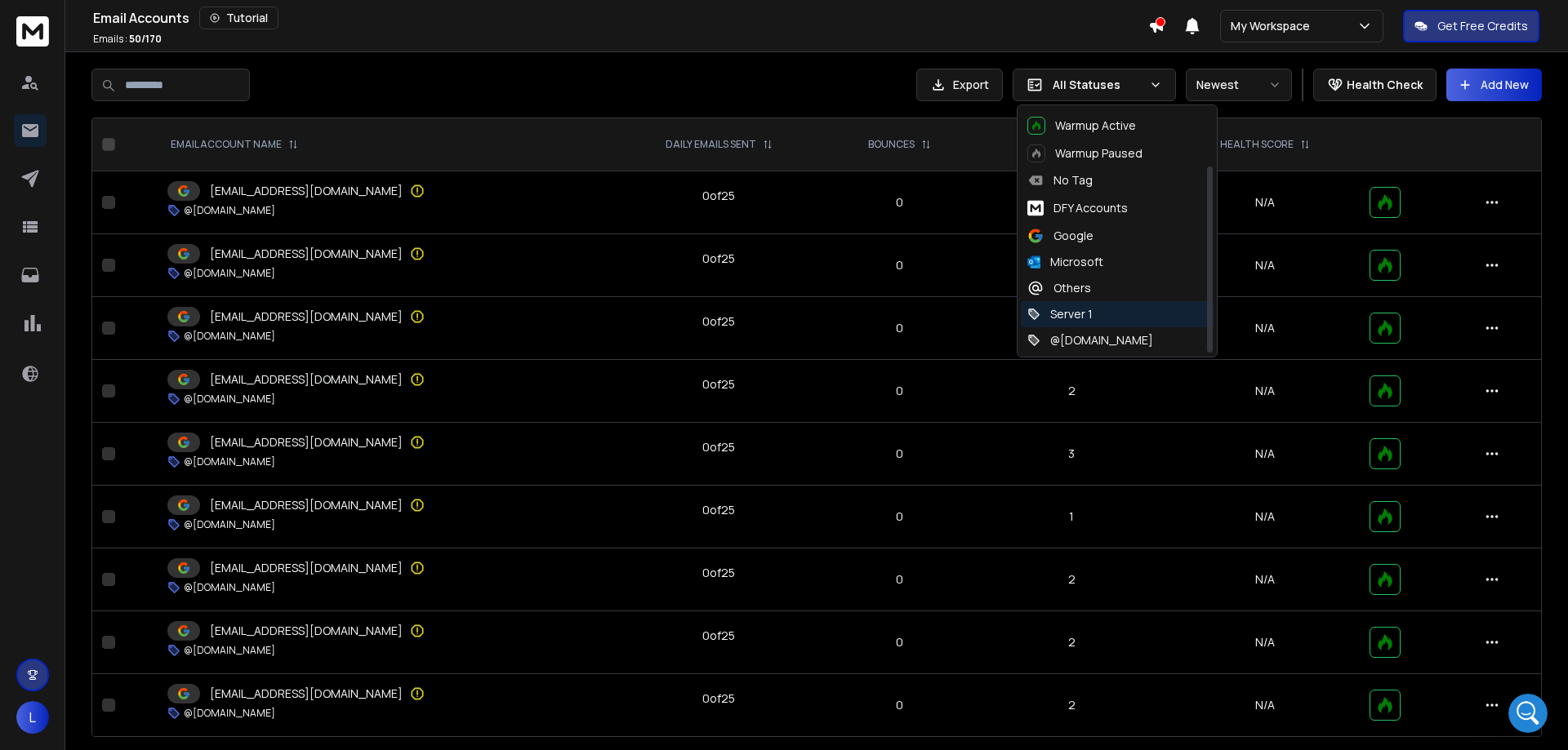
click at [1073, 305] on div "Server 1" at bounding box center [1117, 314] width 193 height 26
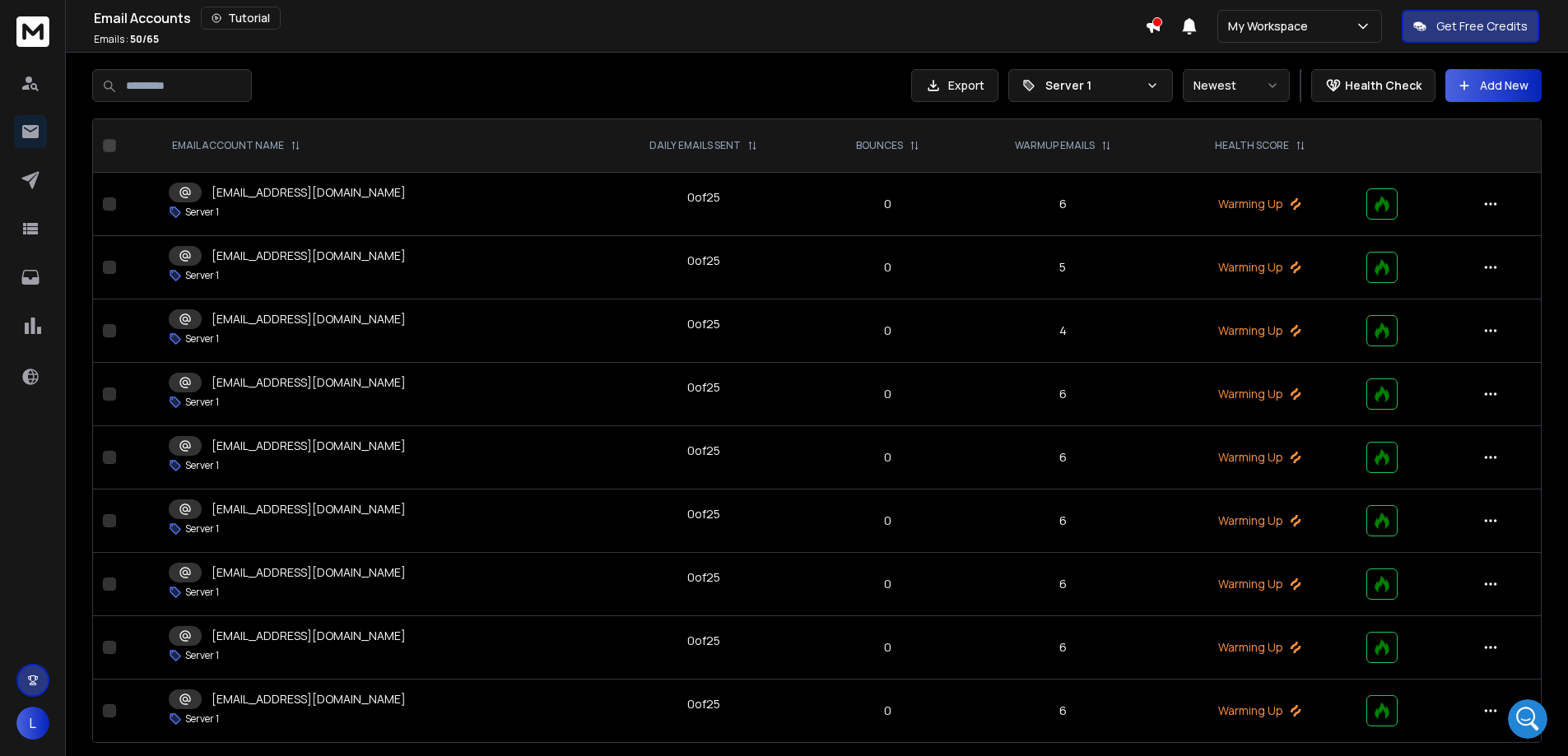
click at [637, 89] on div at bounding box center [496, 85] width 809 height 33
click at [497, 250] on div "[EMAIL_ADDRESS][DOMAIN_NAME]" at bounding box center [376, 256] width 414 height 20
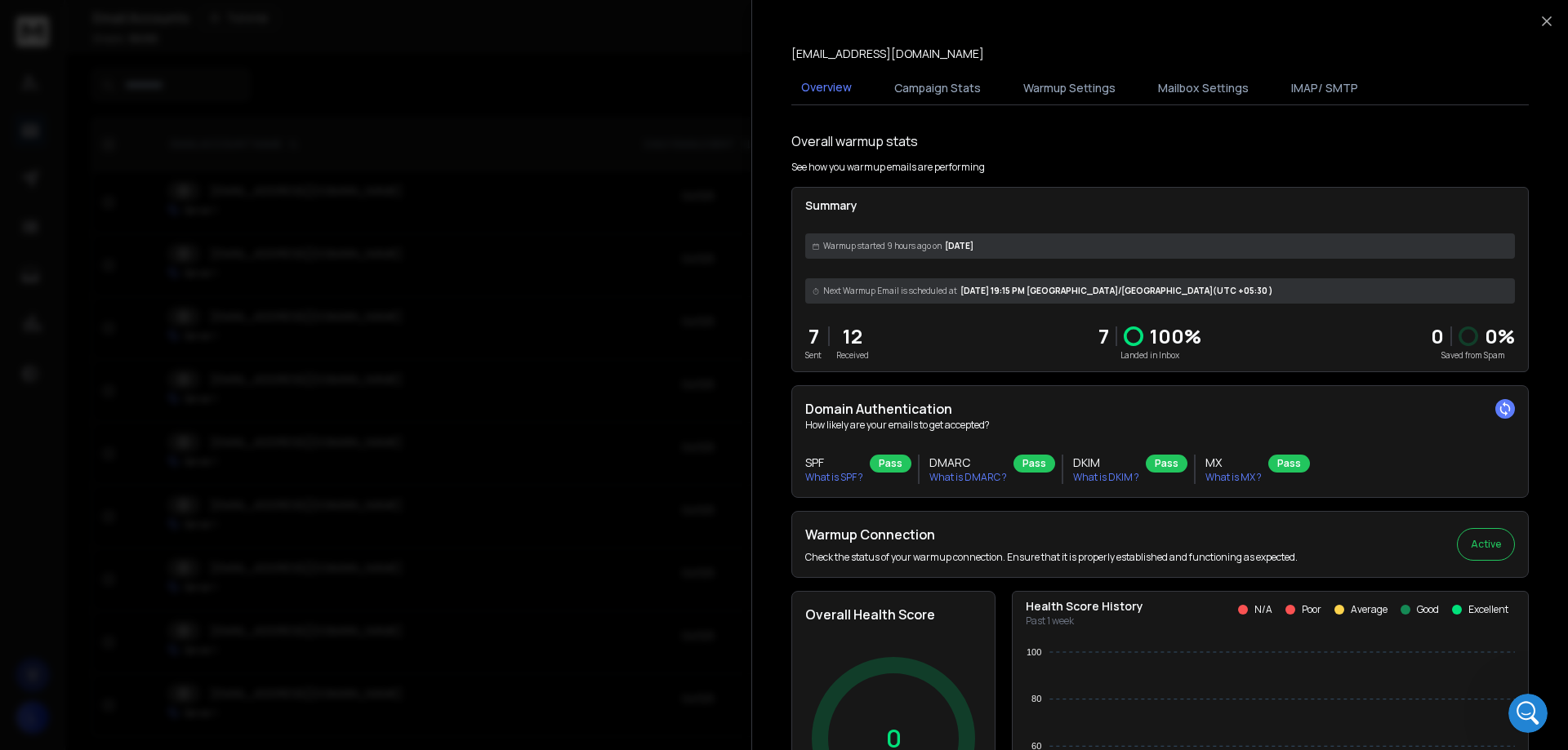
click at [558, 354] on div at bounding box center [784, 375] width 1568 height 750
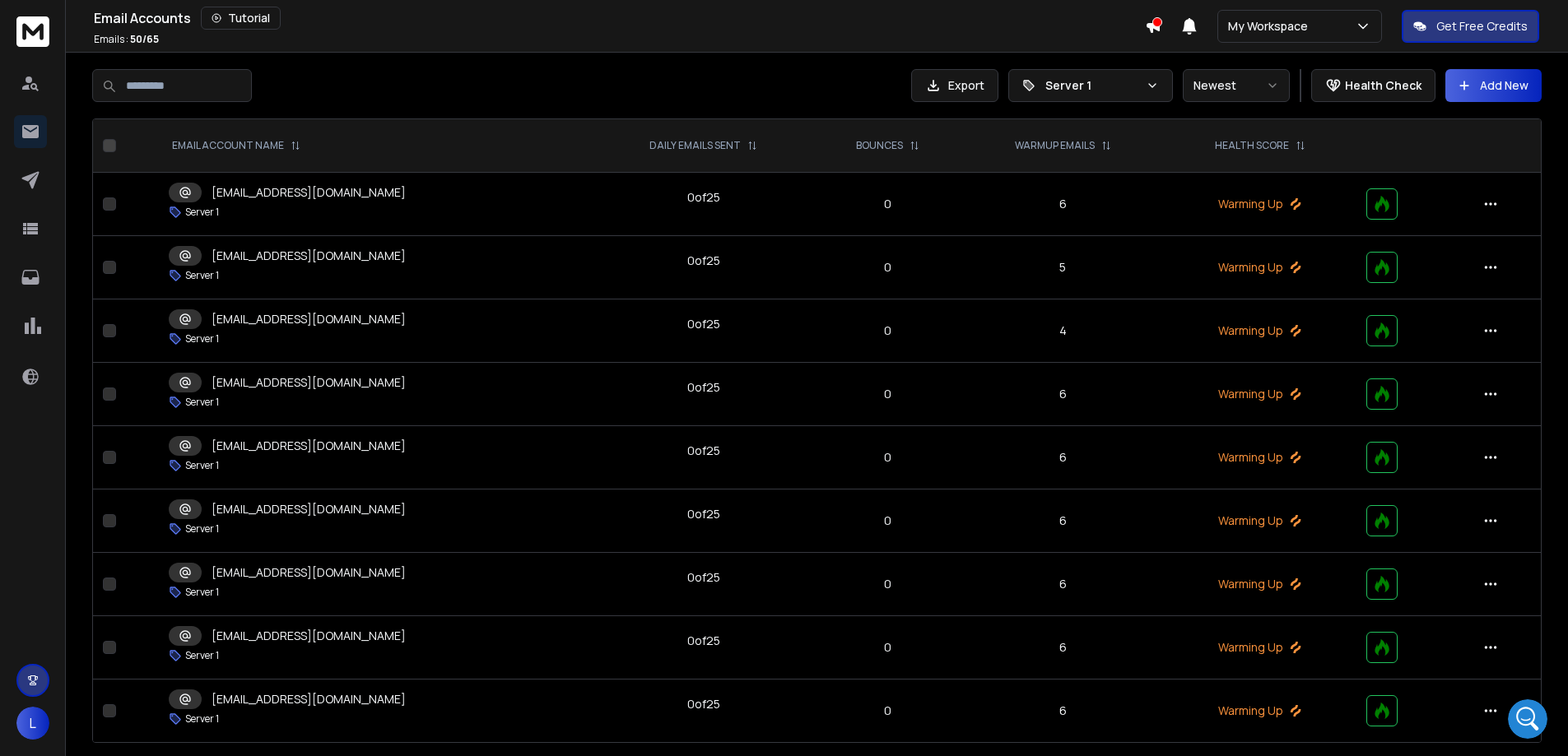
click at [762, 245] on td "0 of 25" at bounding box center [703, 257] width 221 height 43
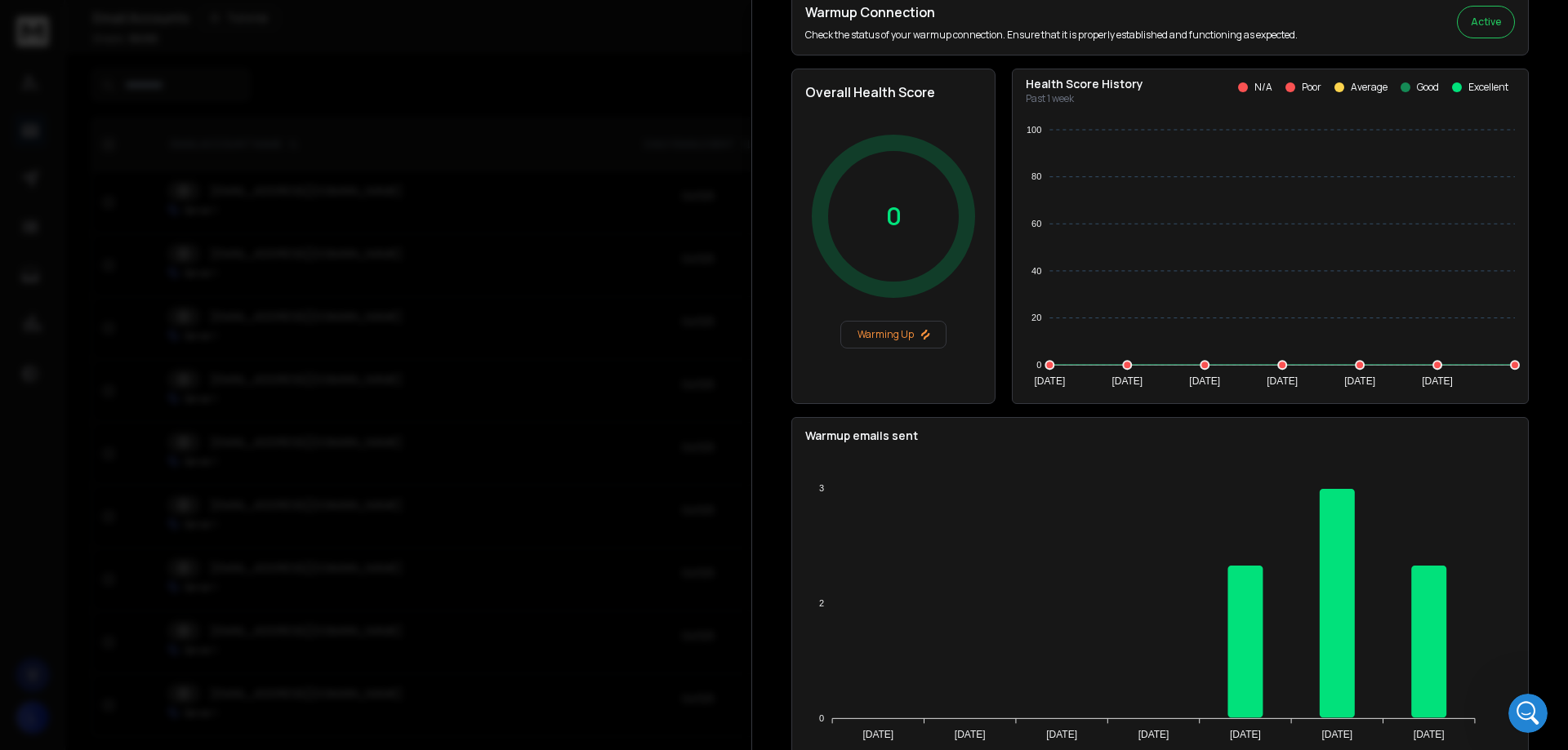
scroll to position [590, 0]
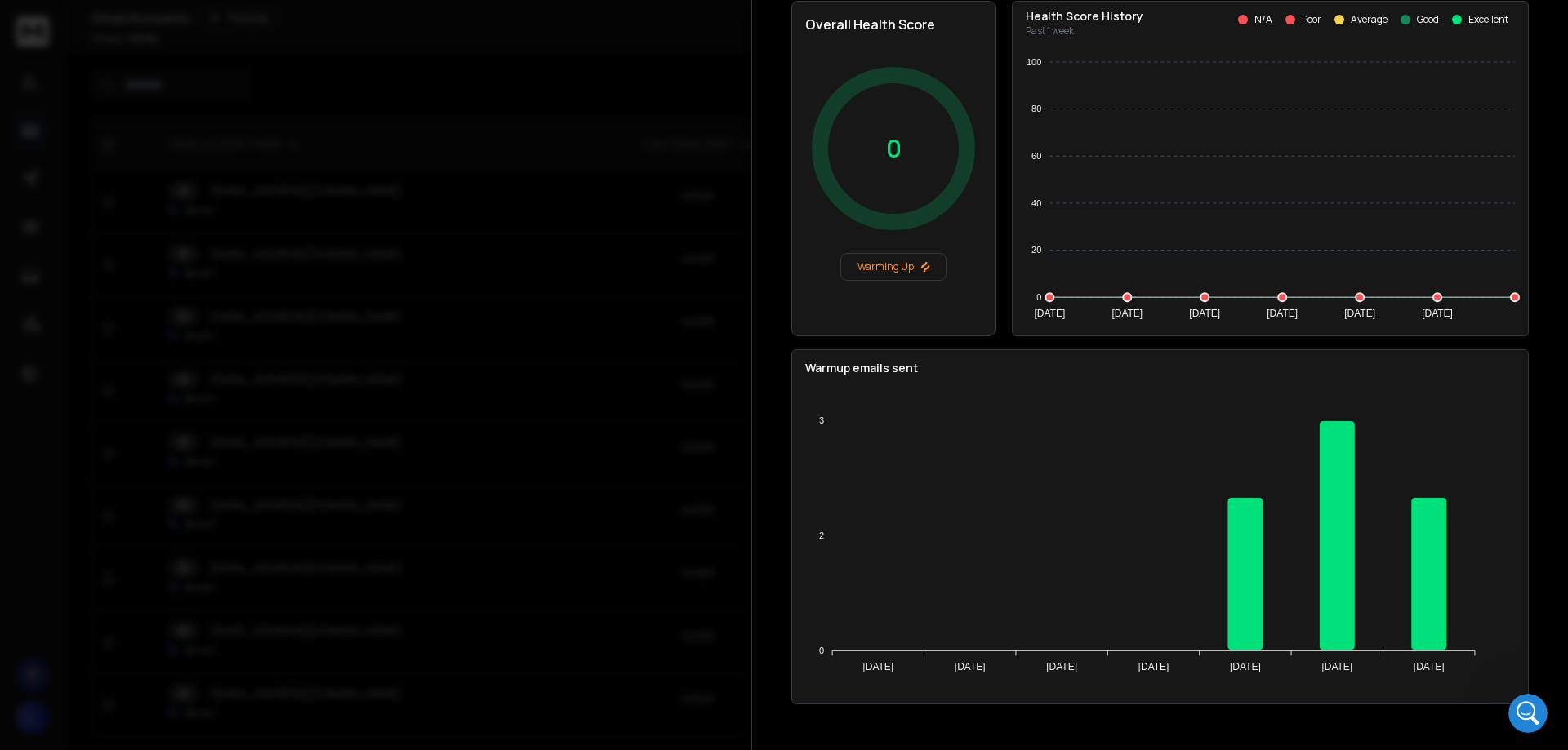
click at [396, 357] on div at bounding box center [784, 375] width 1568 height 750
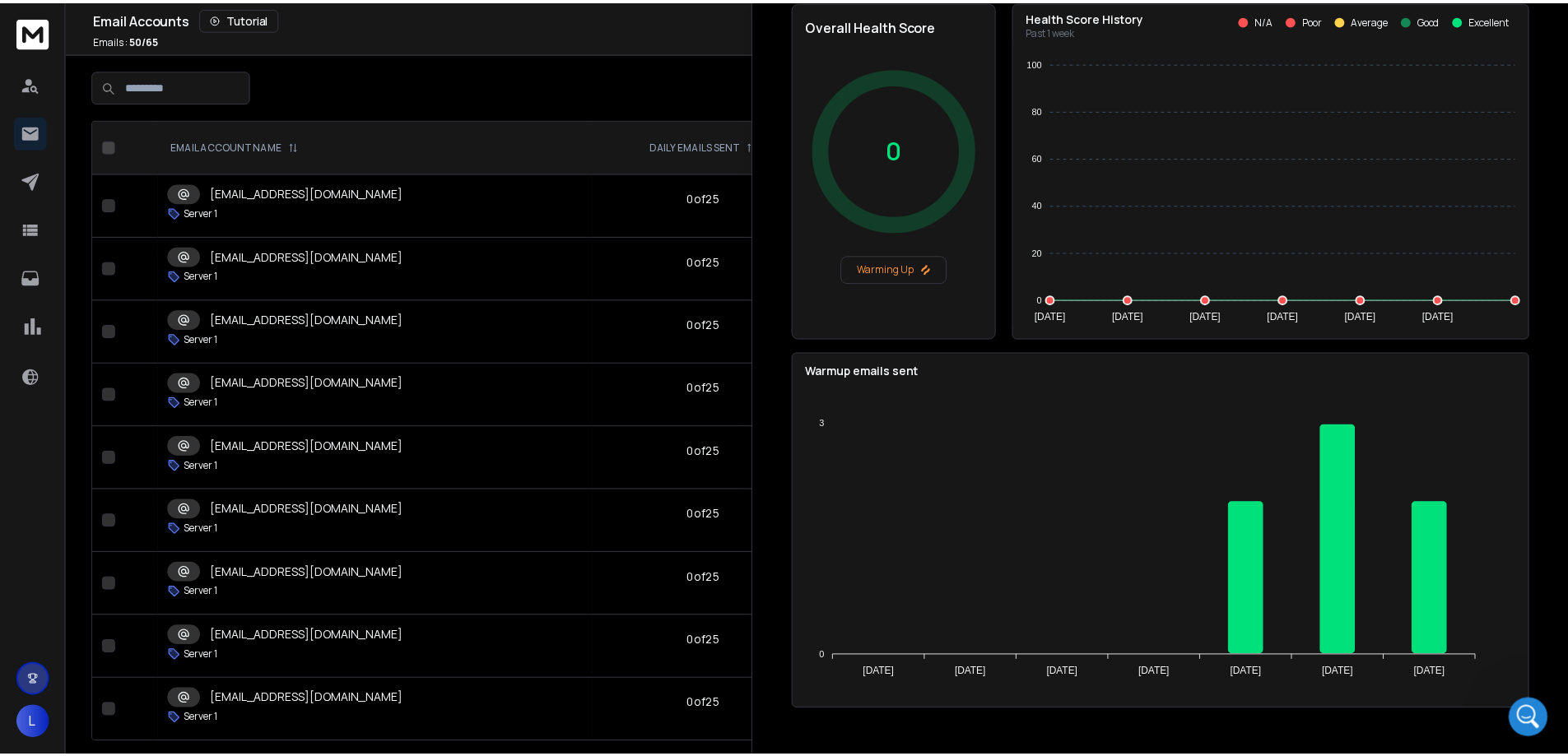
scroll to position [550, 0]
